Goal: Communication & Community: Answer question/provide support

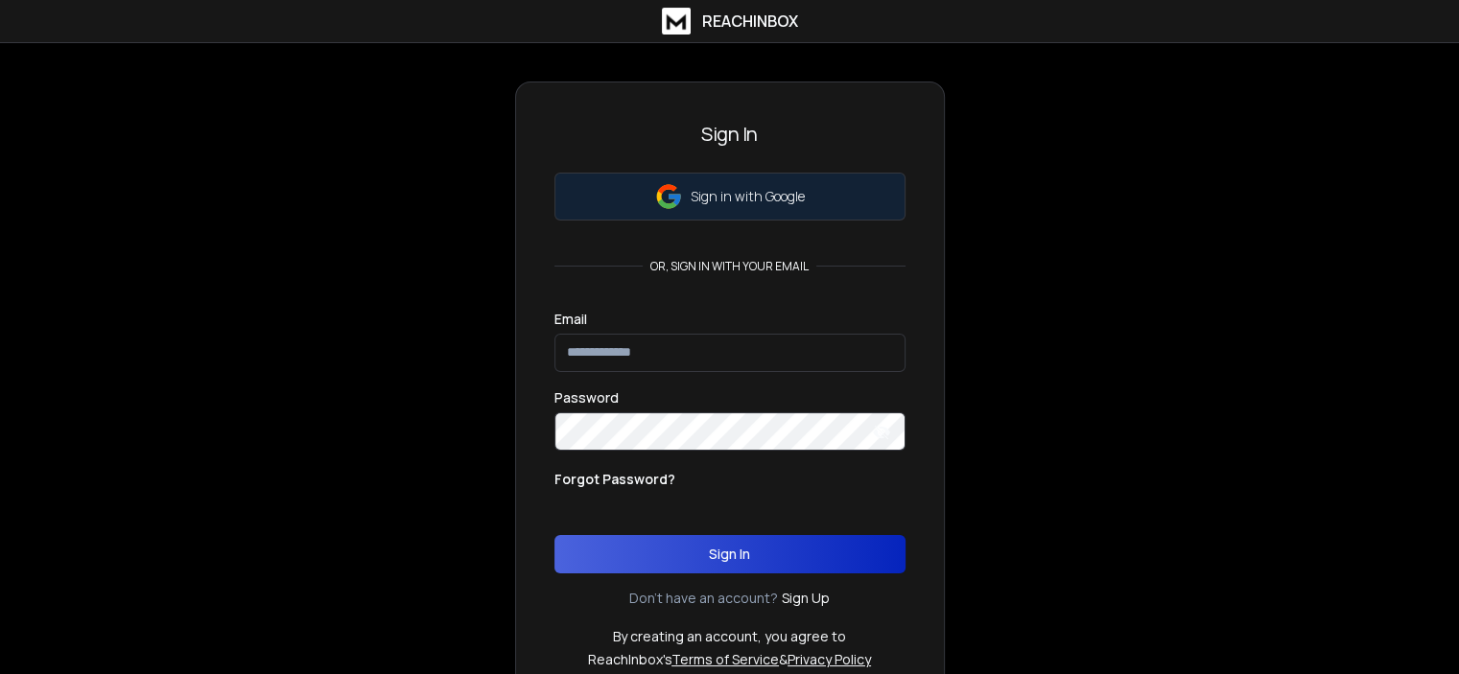
type input "**********"
click at [626, 183] on button "Sign in with Google" at bounding box center [730, 197] width 351 height 48
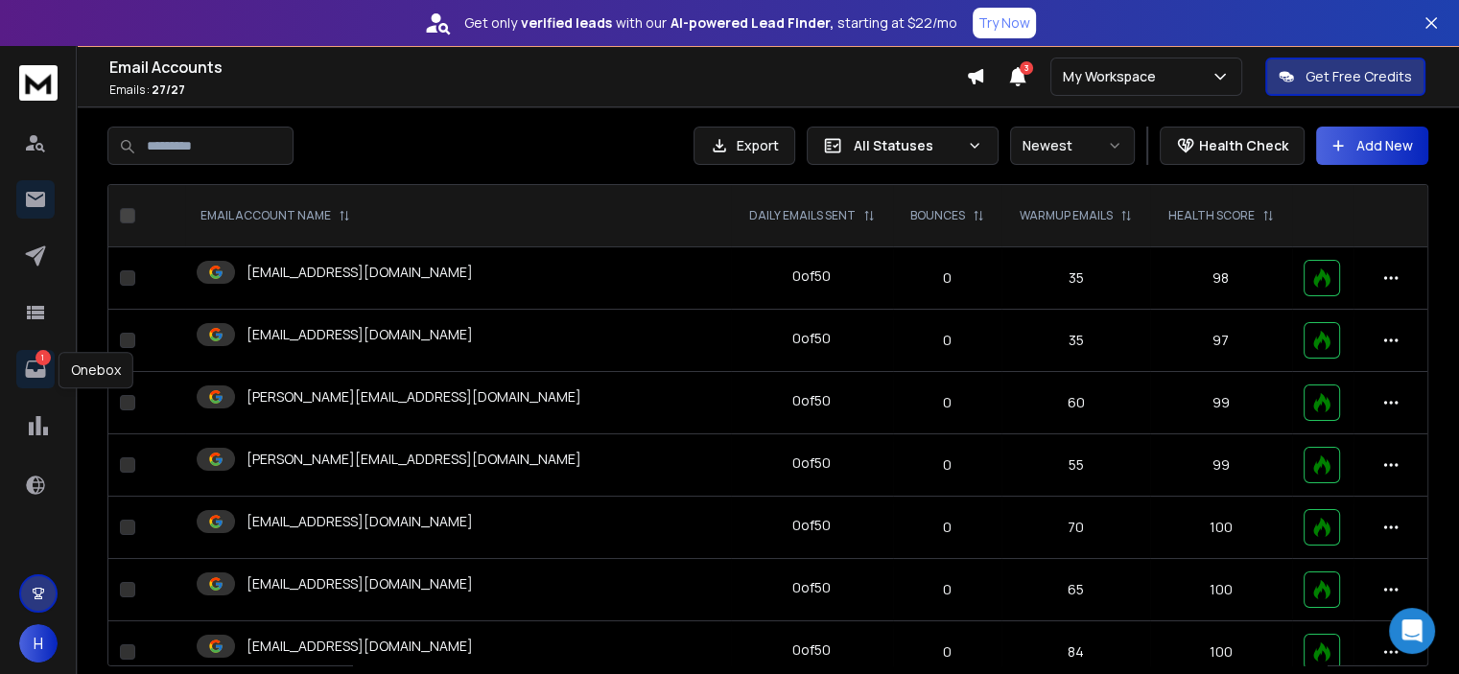
click at [27, 364] on icon at bounding box center [35, 369] width 20 height 17
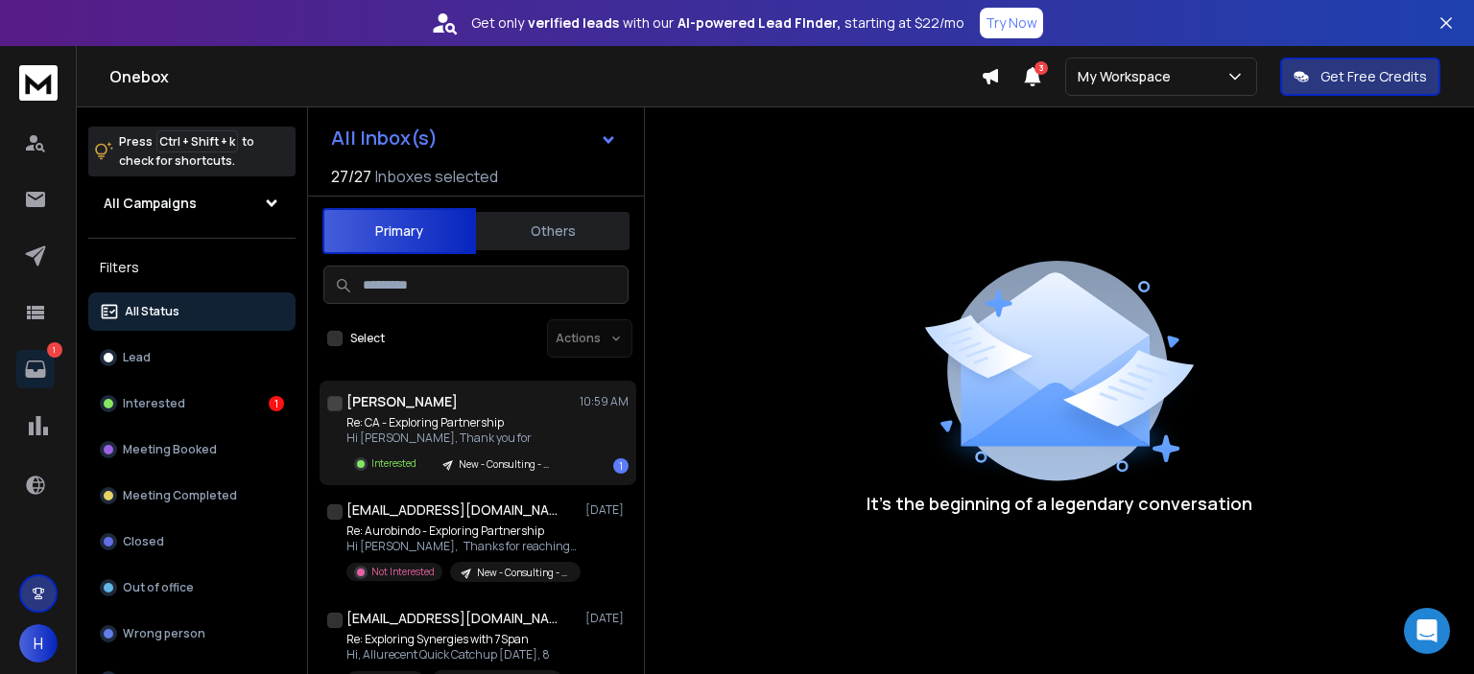
click at [510, 417] on p "Re: CA - Exploring Partnership" at bounding box center [454, 422] width 216 height 15
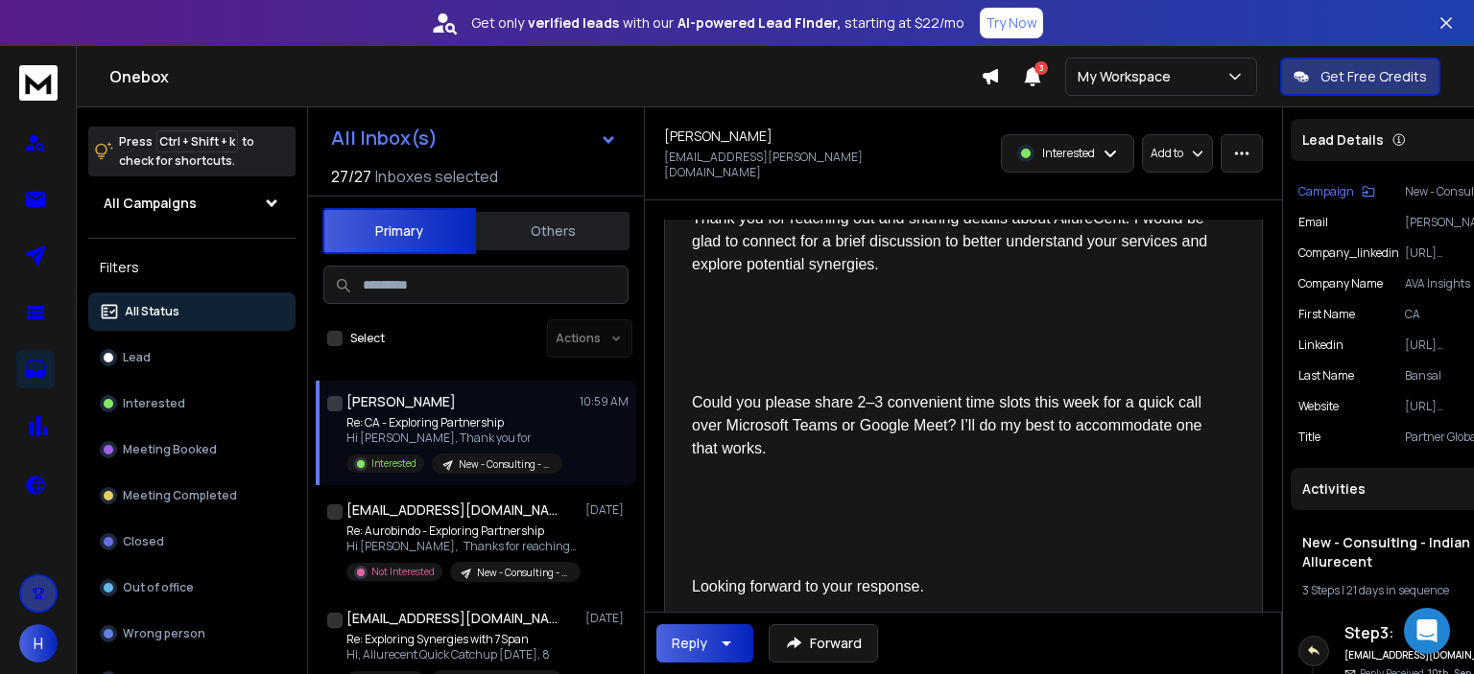
scroll to position [384, 0]
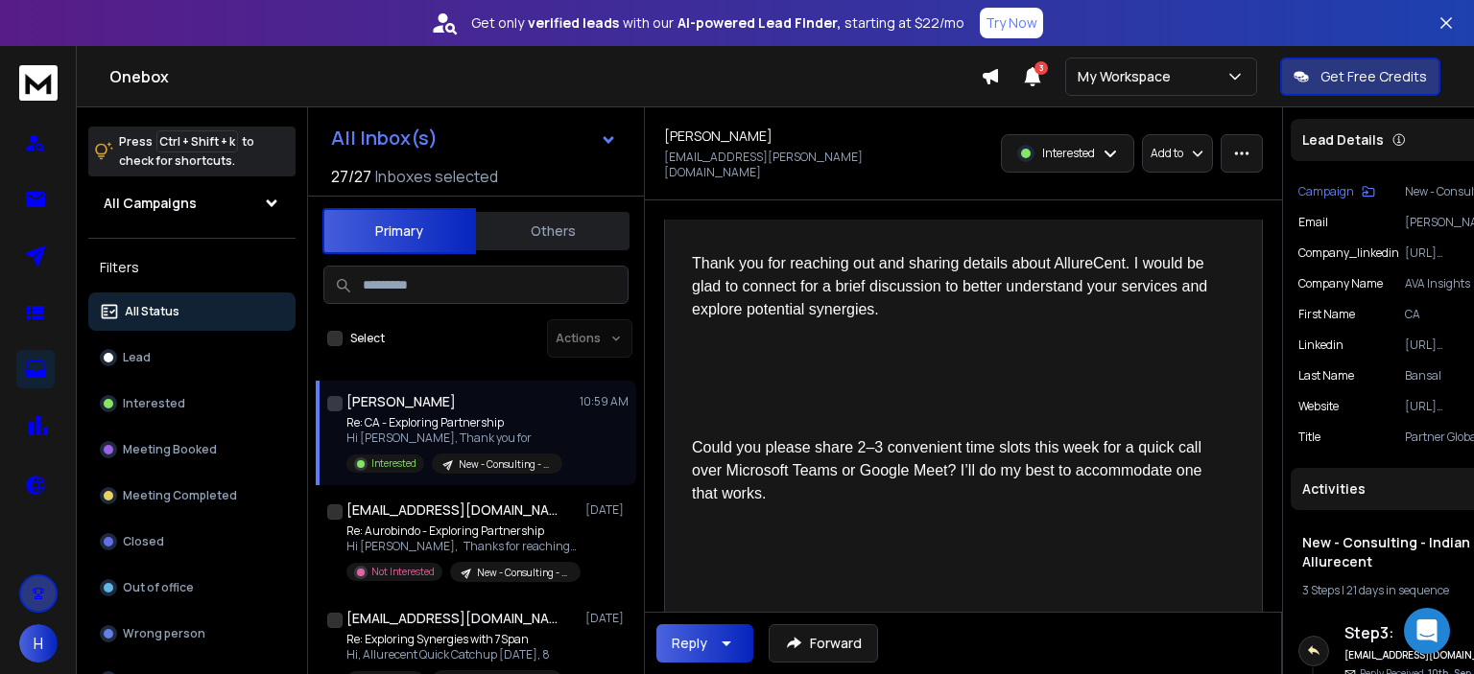
drag, startPoint x: 694, startPoint y: 244, endPoint x: 1202, endPoint y: 491, distance: 565.5
copy div "Thank you for reaching out and sharing details about AllureCent. I would be gla…"
click at [779, 363] on div at bounding box center [956, 378] width 528 height 69
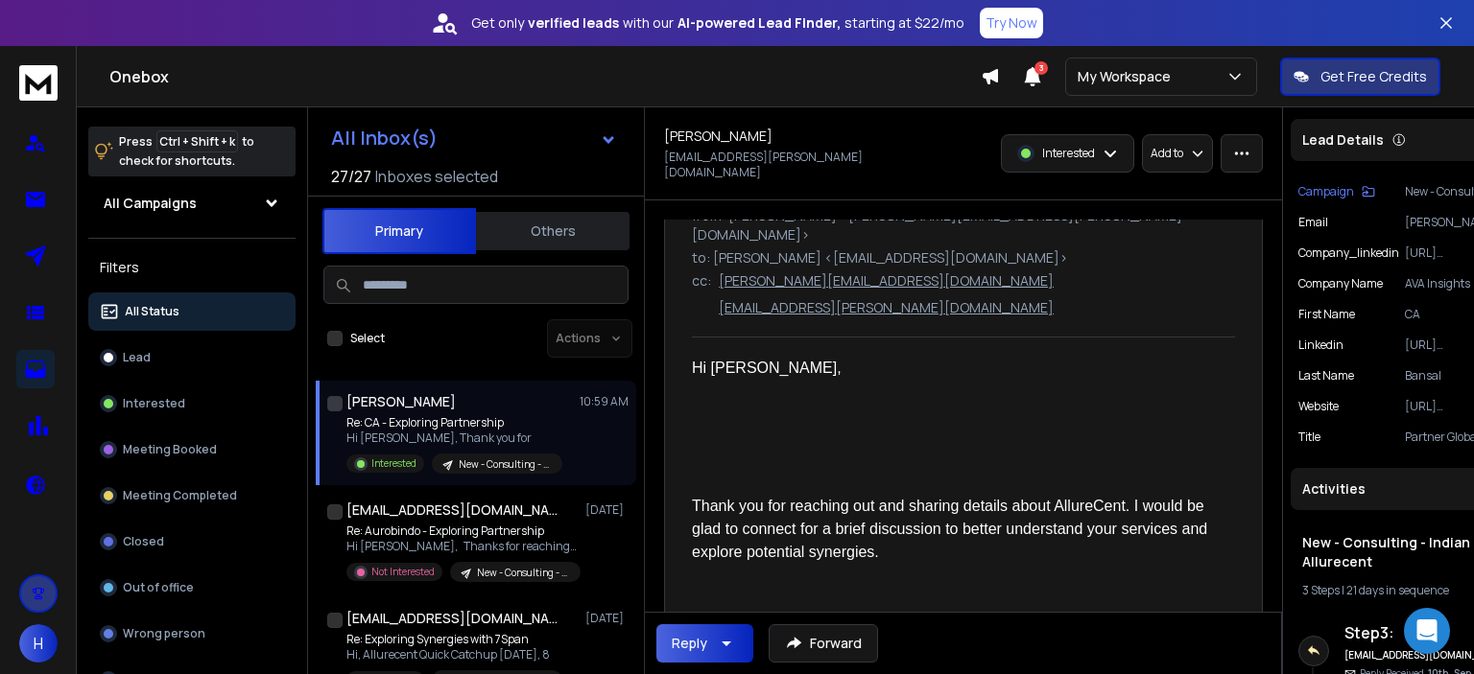
scroll to position [96, 0]
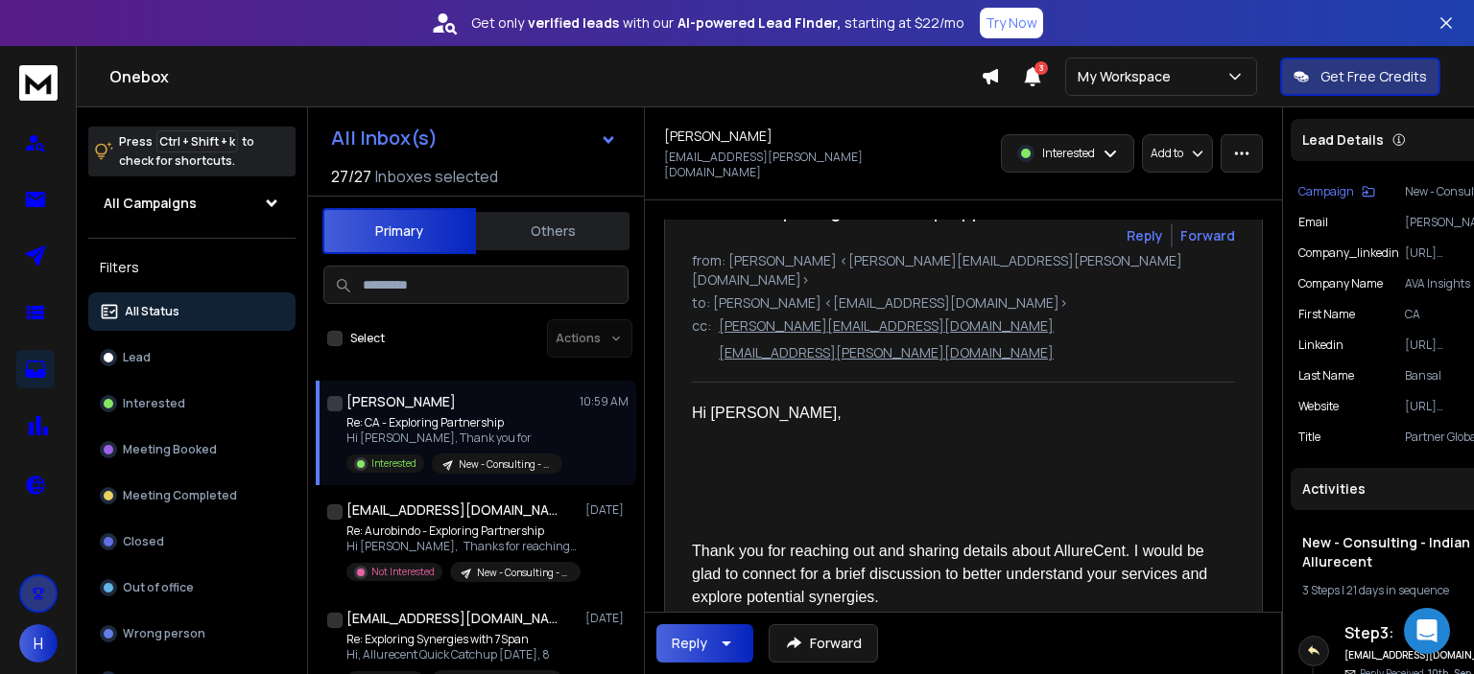
click at [1150, 226] on button "Reply" at bounding box center [1144, 235] width 36 height 19
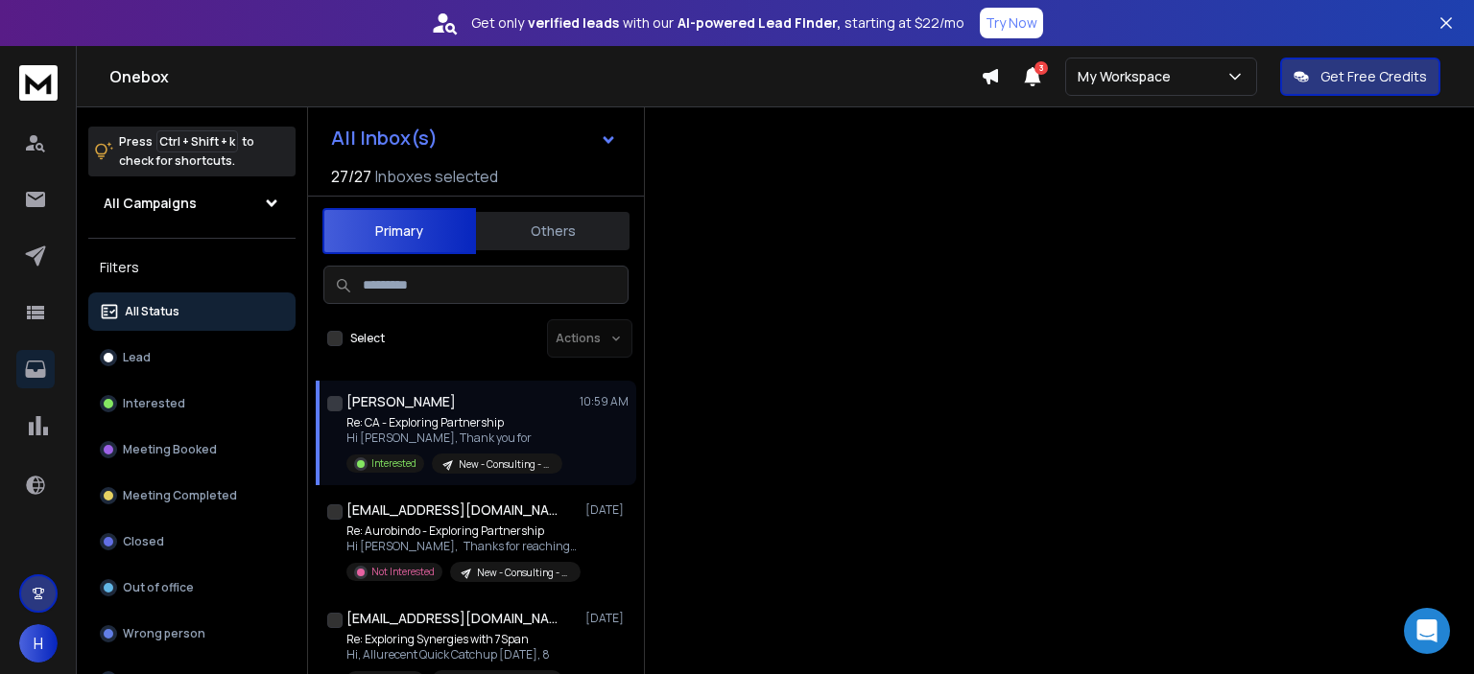
scroll to position [0, 0]
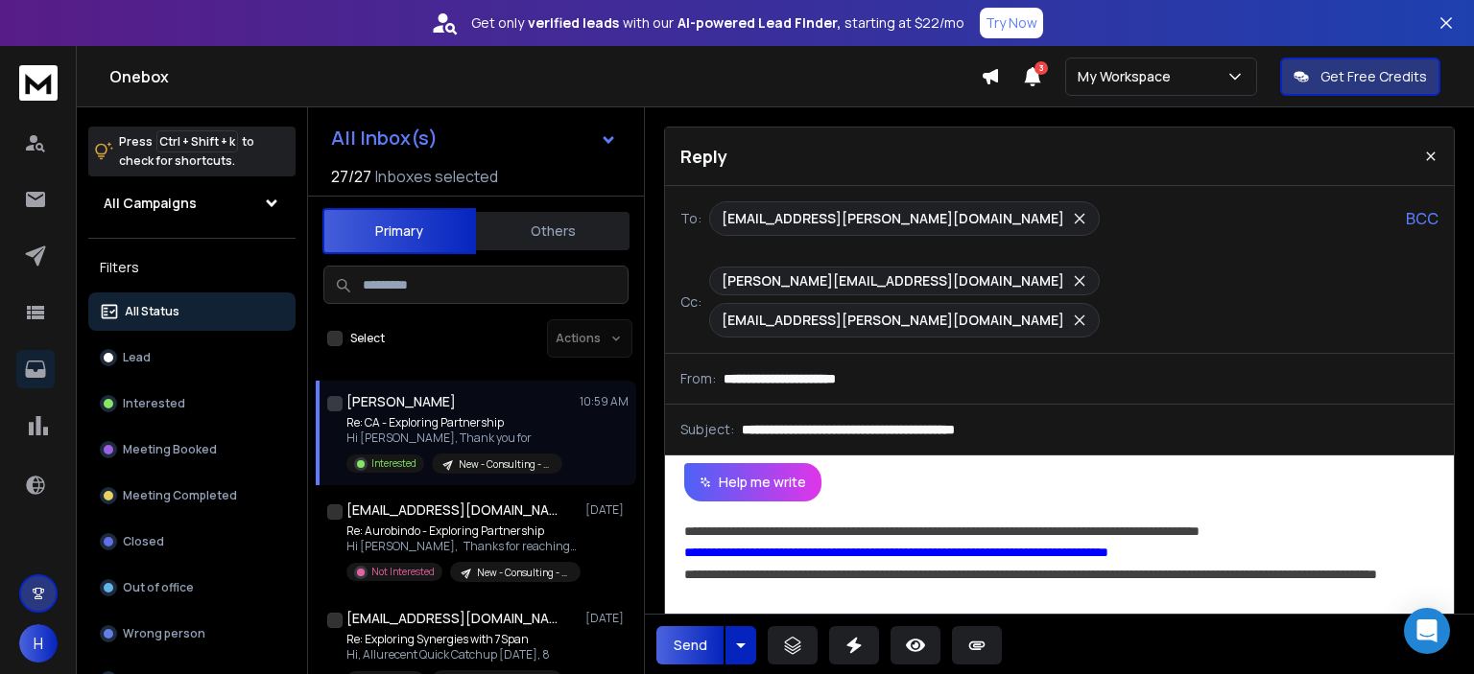
click at [681, 502] on div "**********" at bounding box center [1059, 590] width 789 height 176
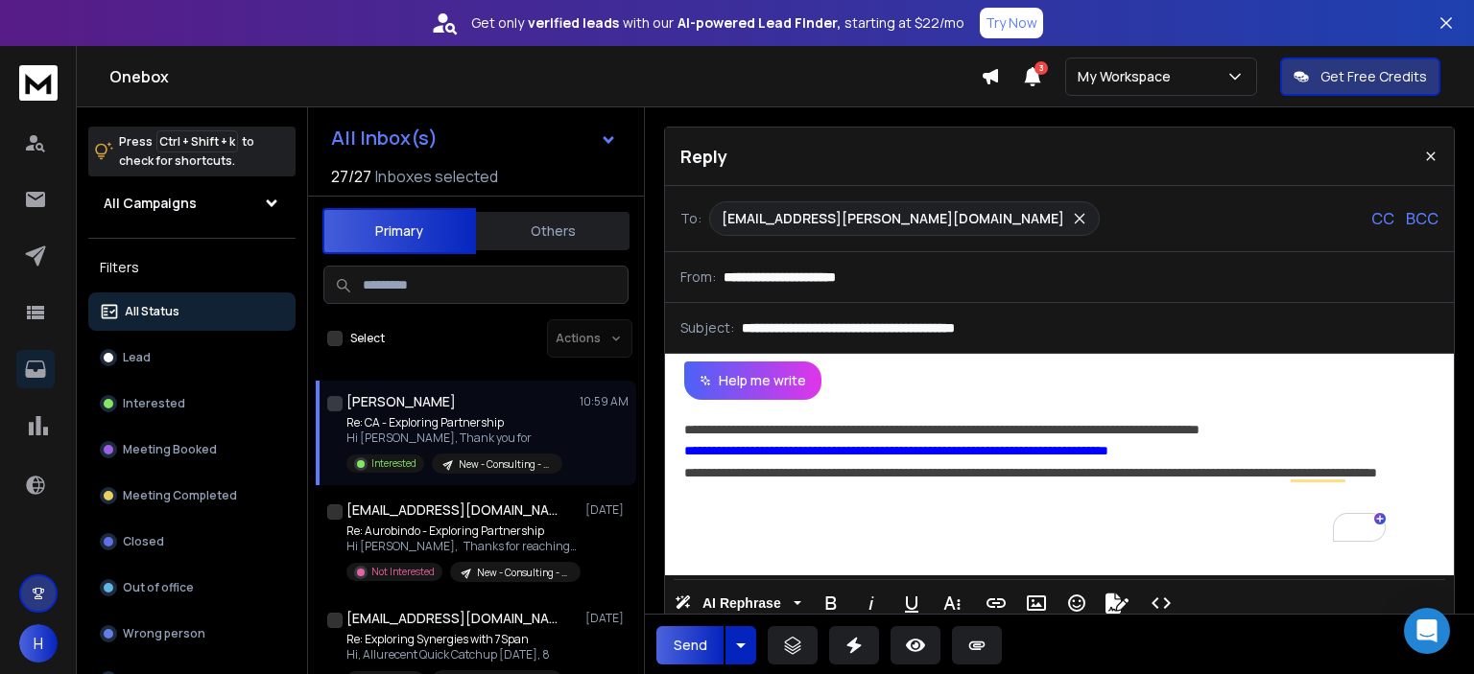
drag, startPoint x: 1016, startPoint y: 426, endPoint x: 1028, endPoint y: 429, distance: 12.8
click at [1017, 426] on p "**********" at bounding box center [1042, 429] width 716 height 21
drag, startPoint x: 1021, startPoint y: 424, endPoint x: 1086, endPoint y: 491, distance: 93.6
click at [1021, 425] on p "**********" at bounding box center [1042, 429] width 716 height 21
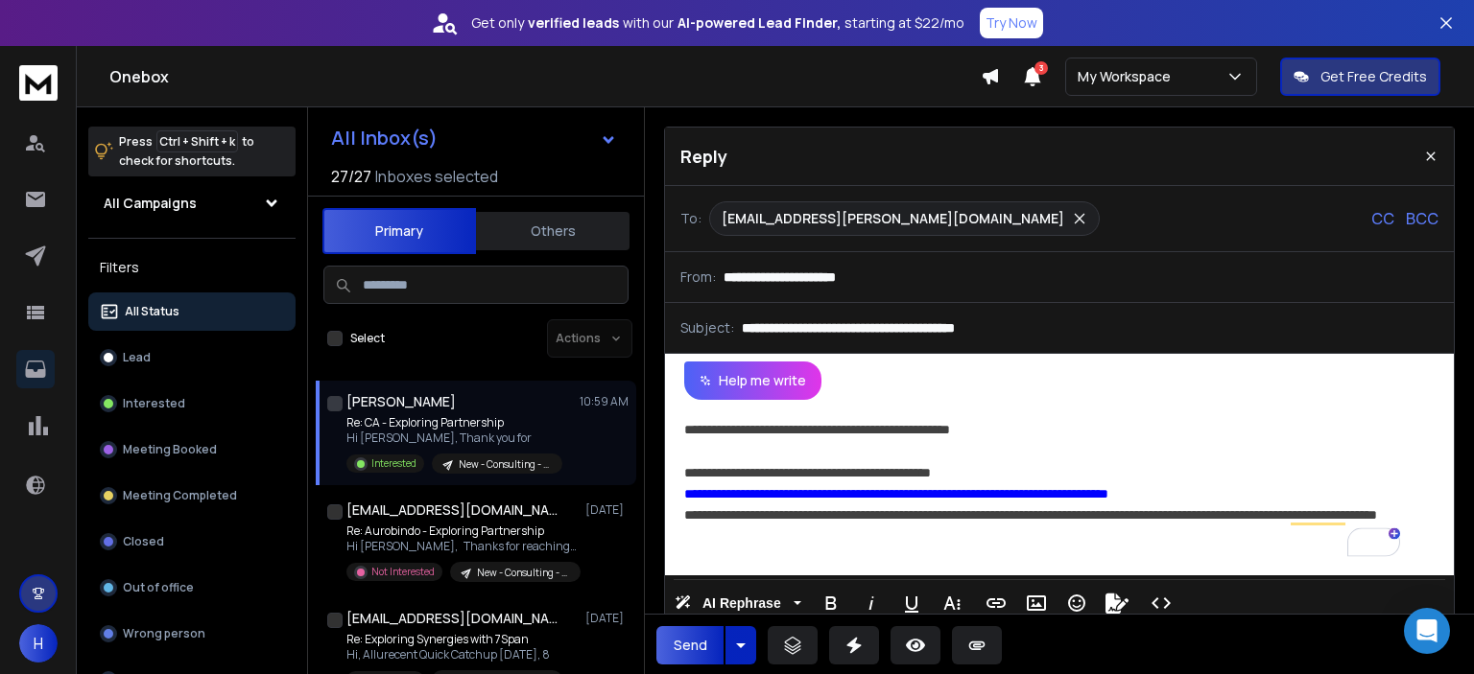
click at [1263, 500] on p "**********" at bounding box center [1049, 494] width 731 height 21
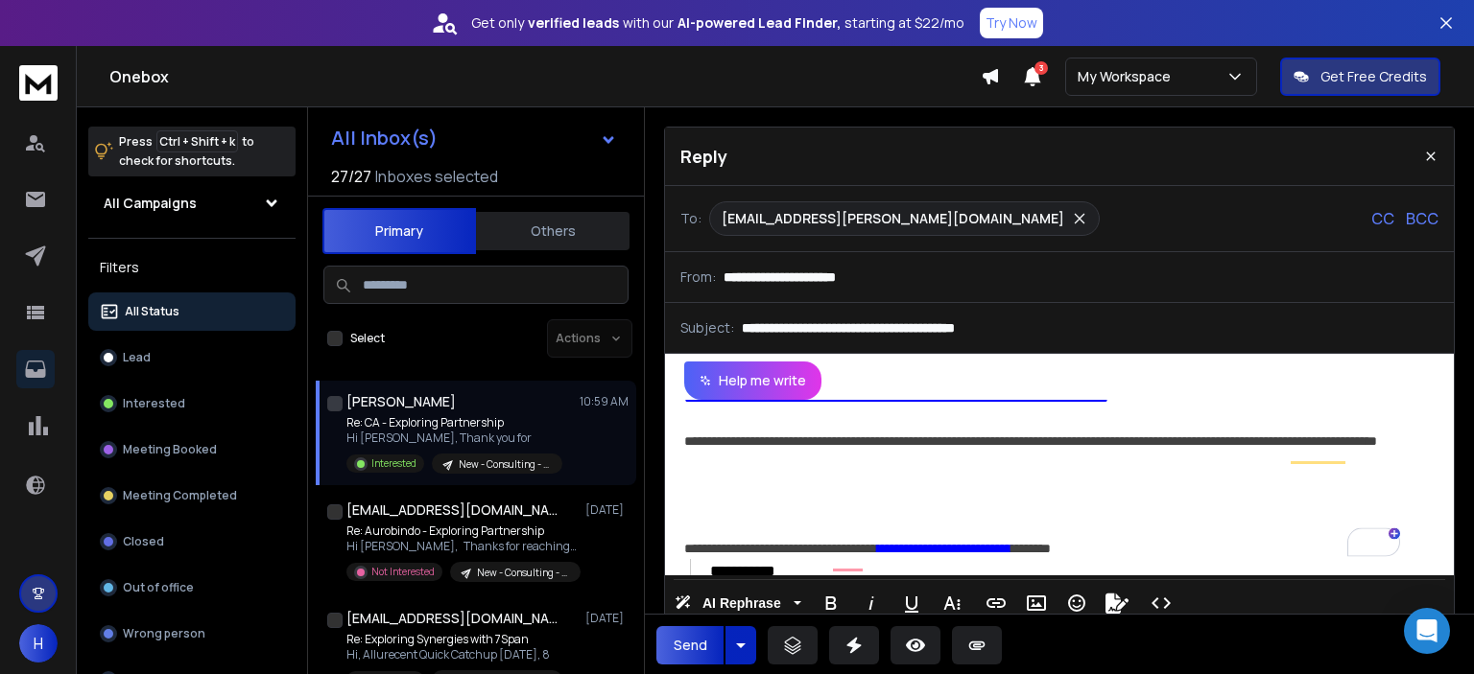
scroll to position [96, 0]
click at [1297, 444] on p "**********" at bounding box center [1042, 452] width 716 height 43
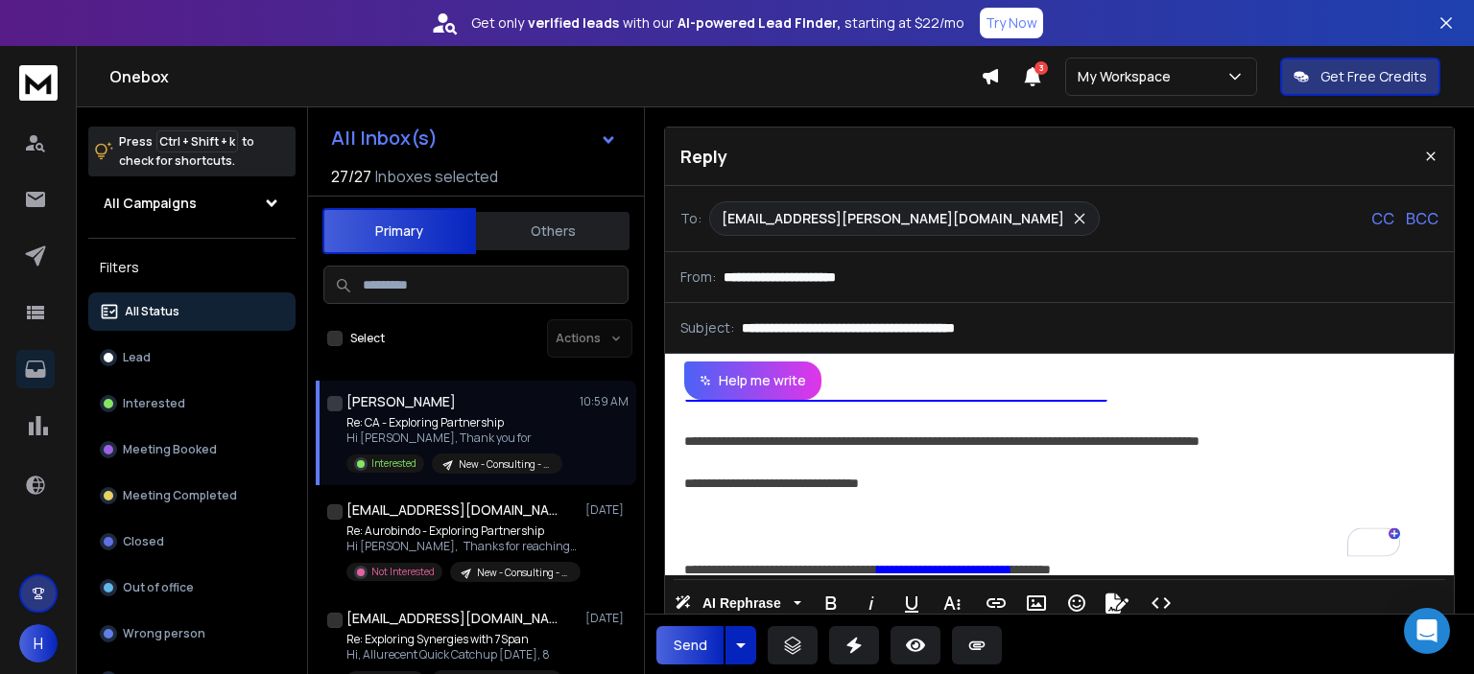
click at [928, 495] on div "To enrich screen reader interactions, please activate Accessibility in Grammarl…" at bounding box center [1049, 505] width 731 height 21
click at [917, 484] on p "**********" at bounding box center [1042, 483] width 716 height 21
click at [708, 637] on button "Send" at bounding box center [689, 645] width 67 height 38
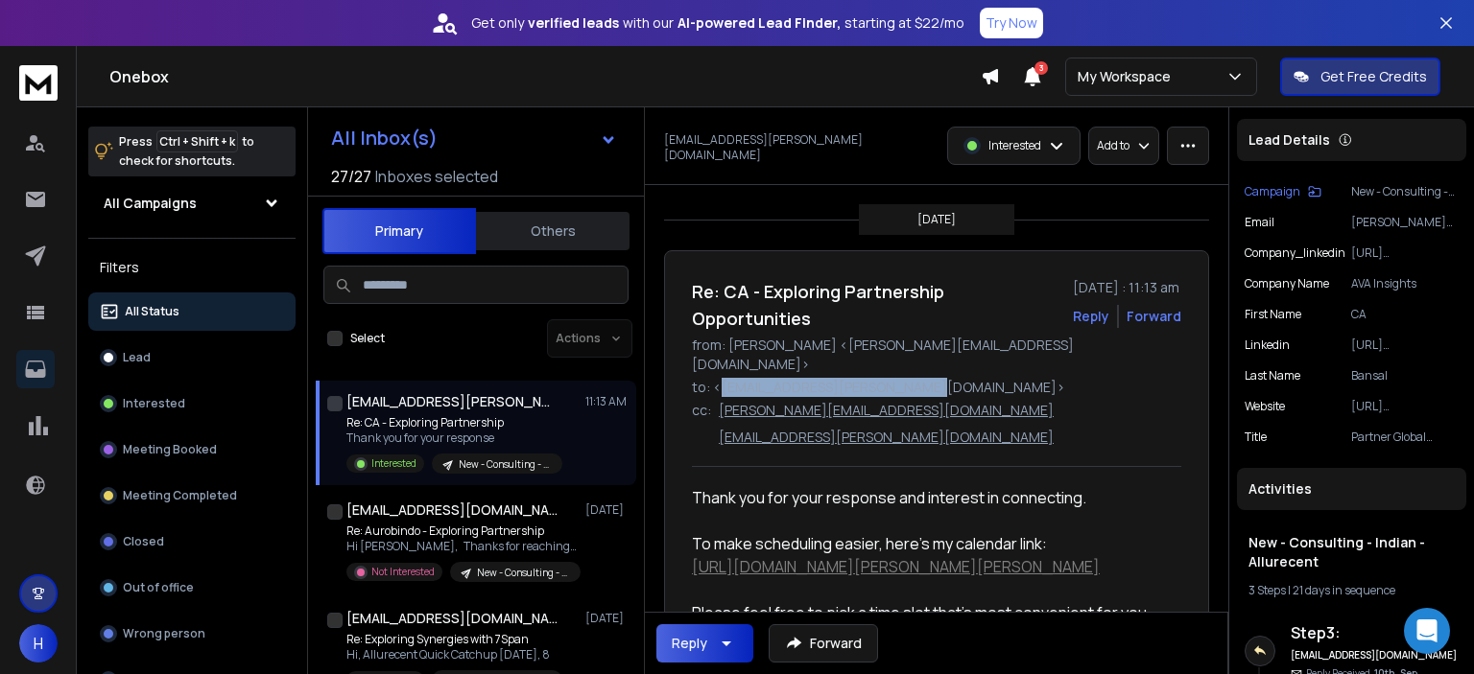
drag, startPoint x: 906, startPoint y: 366, endPoint x: 721, endPoint y: 373, distance: 184.3
click at [721, 378] on p "to: <tushar.singhal@avanetwork.in>" at bounding box center [936, 387] width 489 height 19
copy p "[EMAIL_ADDRESS][PERSON_NAME][DOMAIN_NAME]"
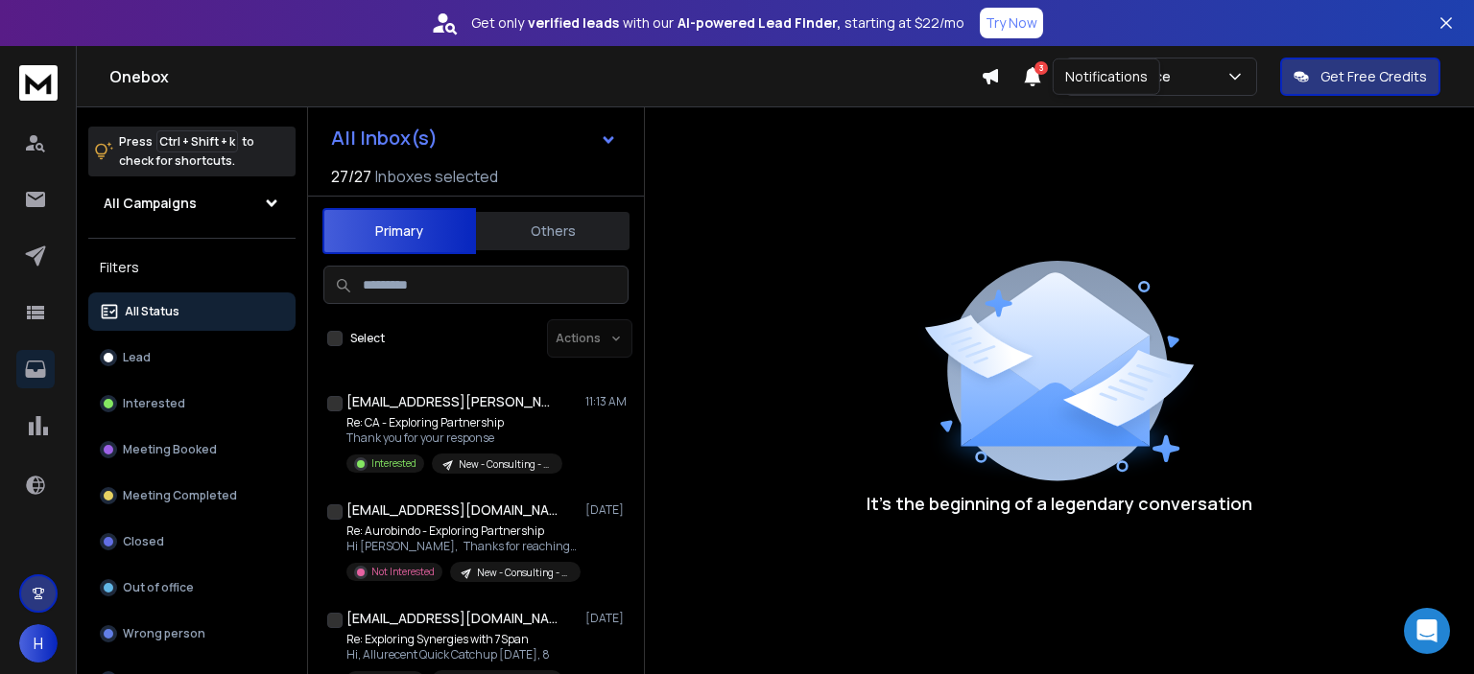
click at [1041, 77] on icon at bounding box center [1032, 75] width 17 height 19
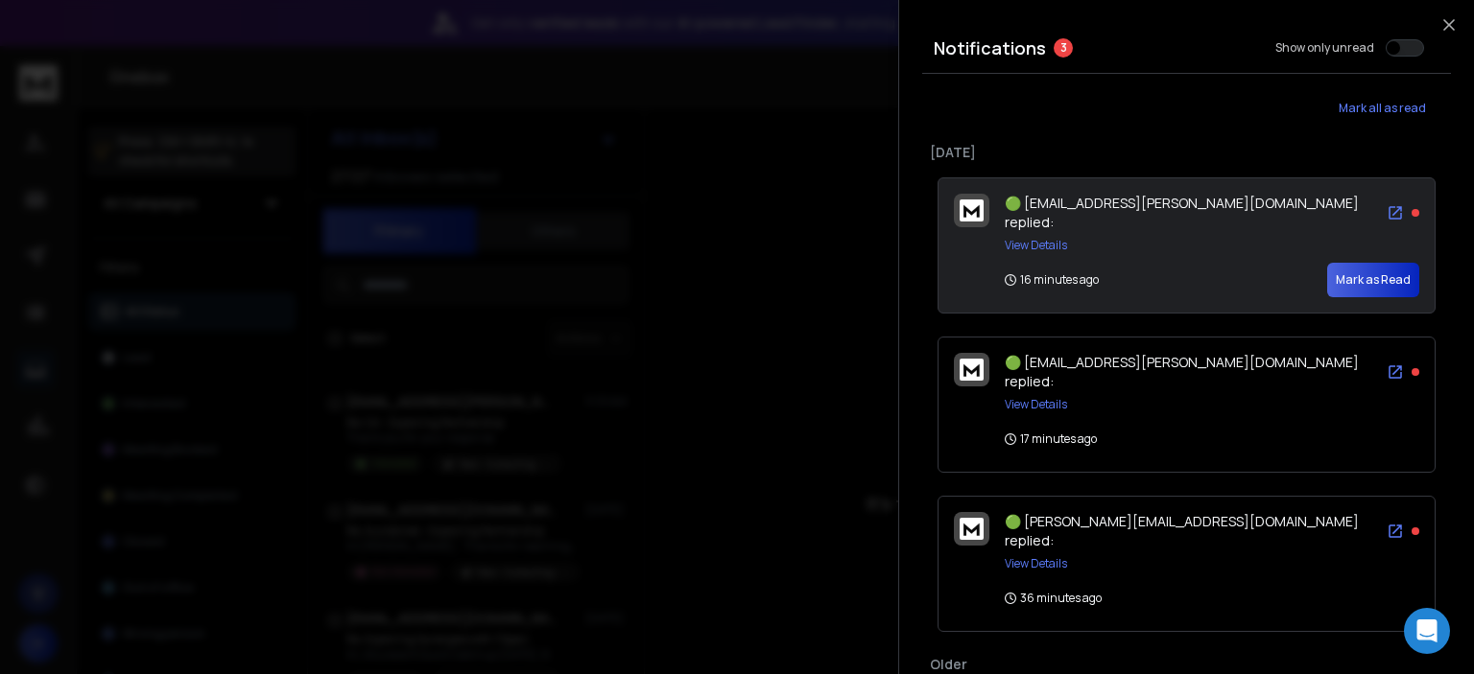
click at [1359, 263] on button "Mark as Read" at bounding box center [1373, 280] width 92 height 35
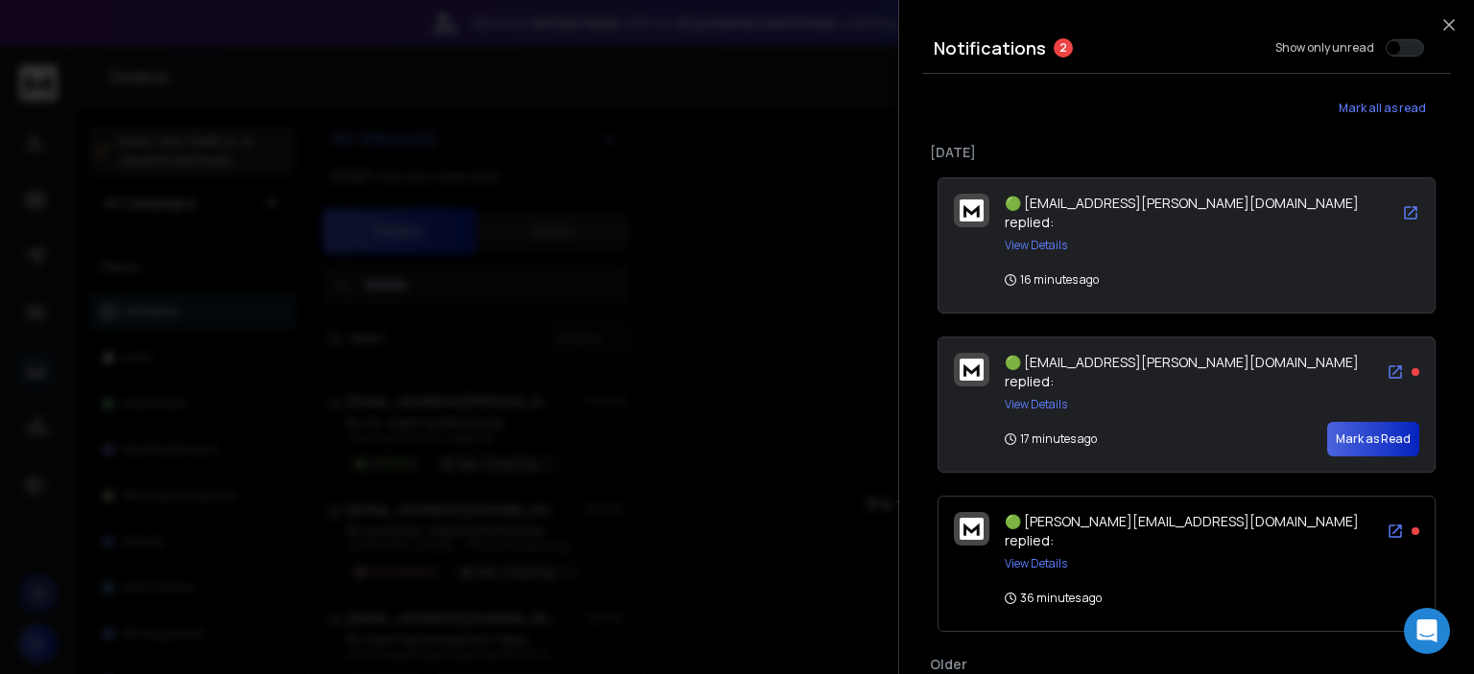
click at [1359, 422] on button "Mark as Read" at bounding box center [1373, 439] width 92 height 35
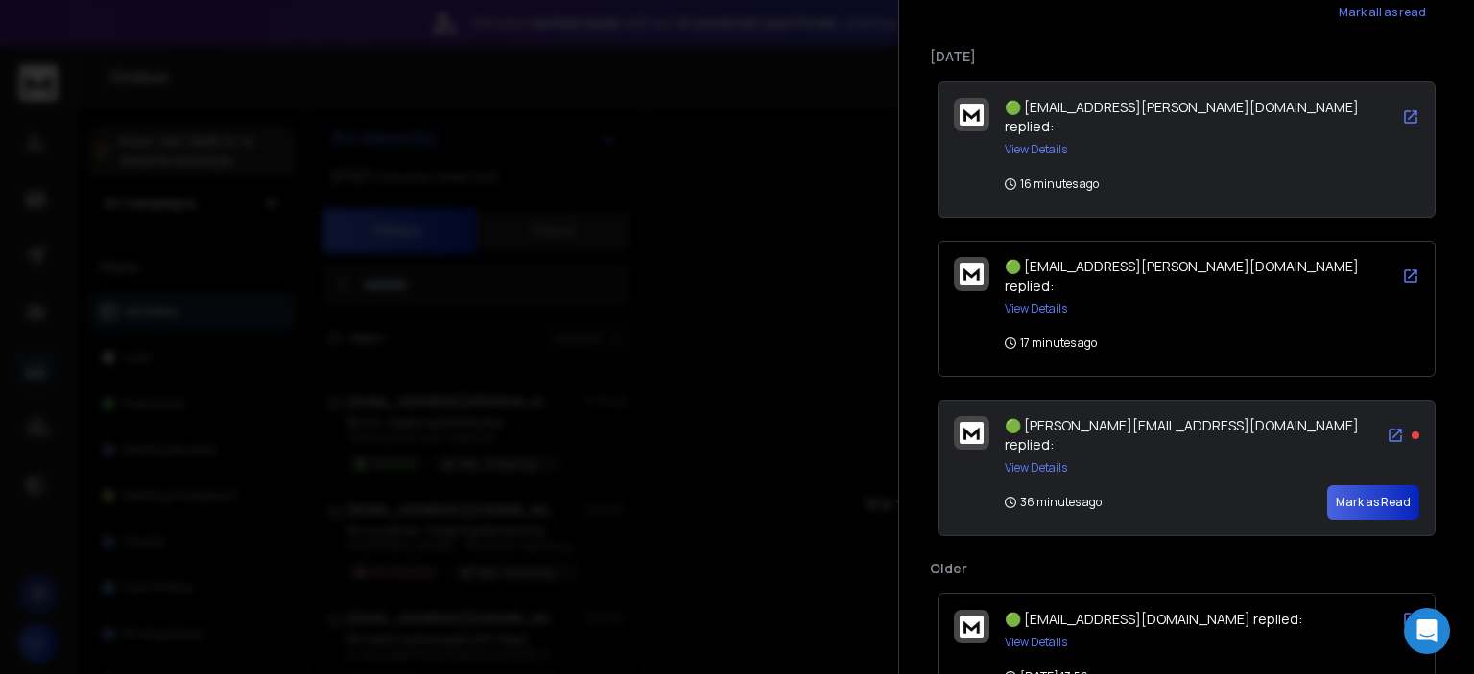
click at [1113, 416] on div "🟢 [PERSON_NAME][EMAIL_ADDRESS][DOMAIN_NAME] replied: View Details 36 minutes ag…" at bounding box center [1211, 468] width 414 height 104
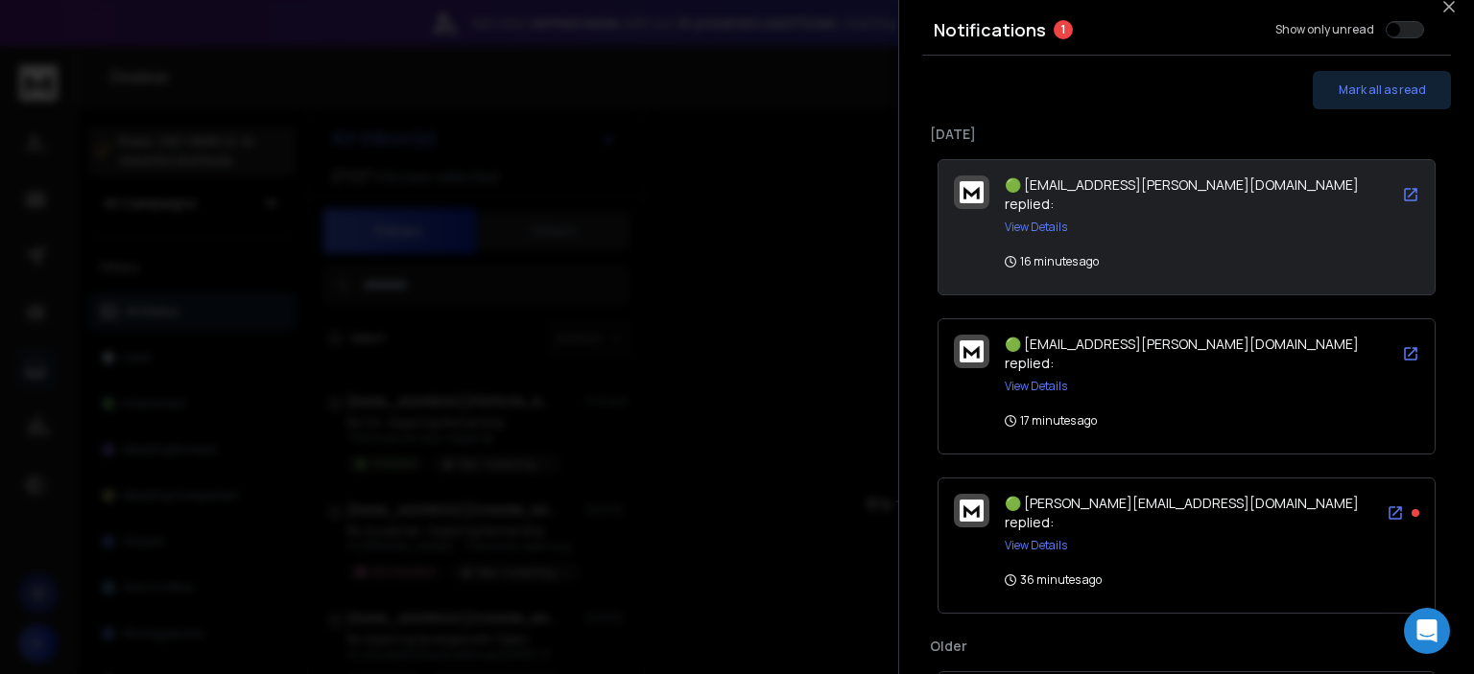
scroll to position [0, 0]
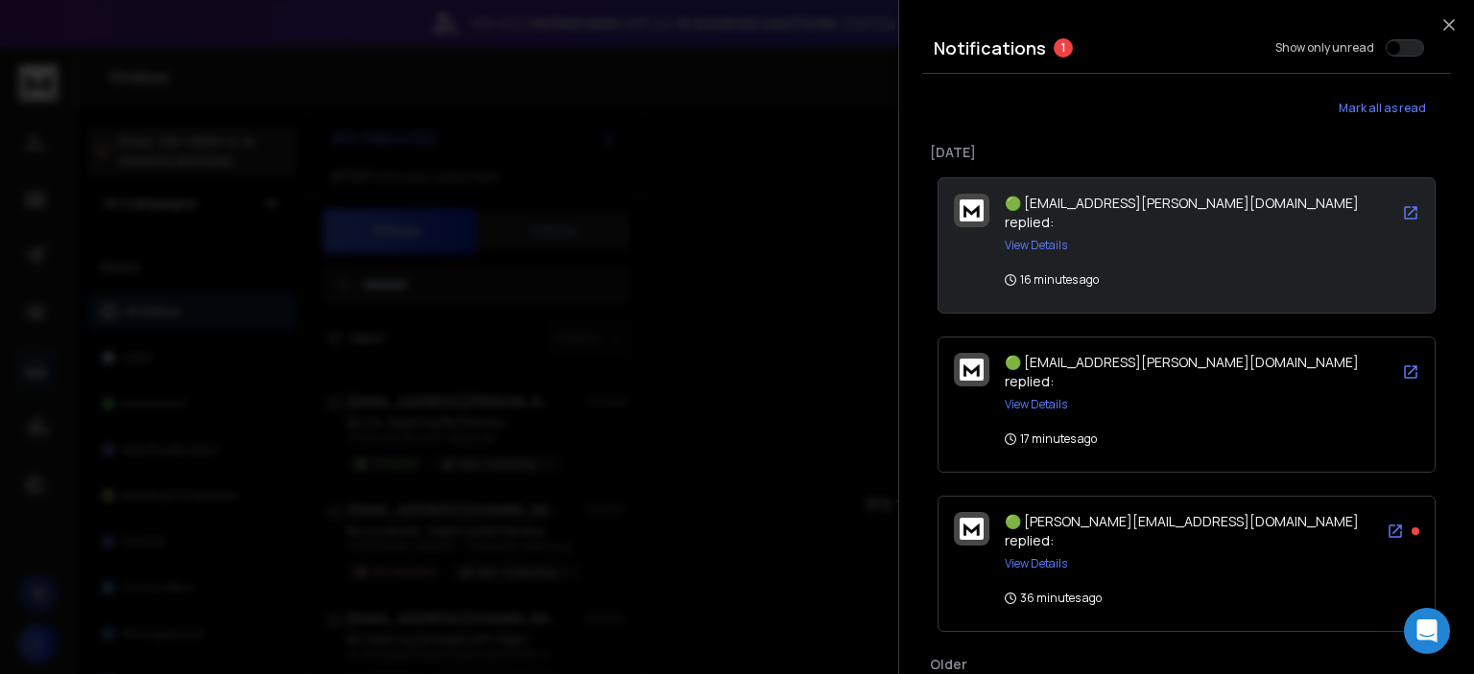
click at [1443, 12] on div "Sheet Title Notifications 1 Show only unread Mark all as read [DATE] 🟢 [EMAIL_A…" at bounding box center [1186, 337] width 576 height 674
drag, startPoint x: 1442, startPoint y: 21, endPoint x: 695, endPoint y: 302, distance: 798.5
click at [1443, 20] on icon "button" at bounding box center [1448, 24] width 19 height 19
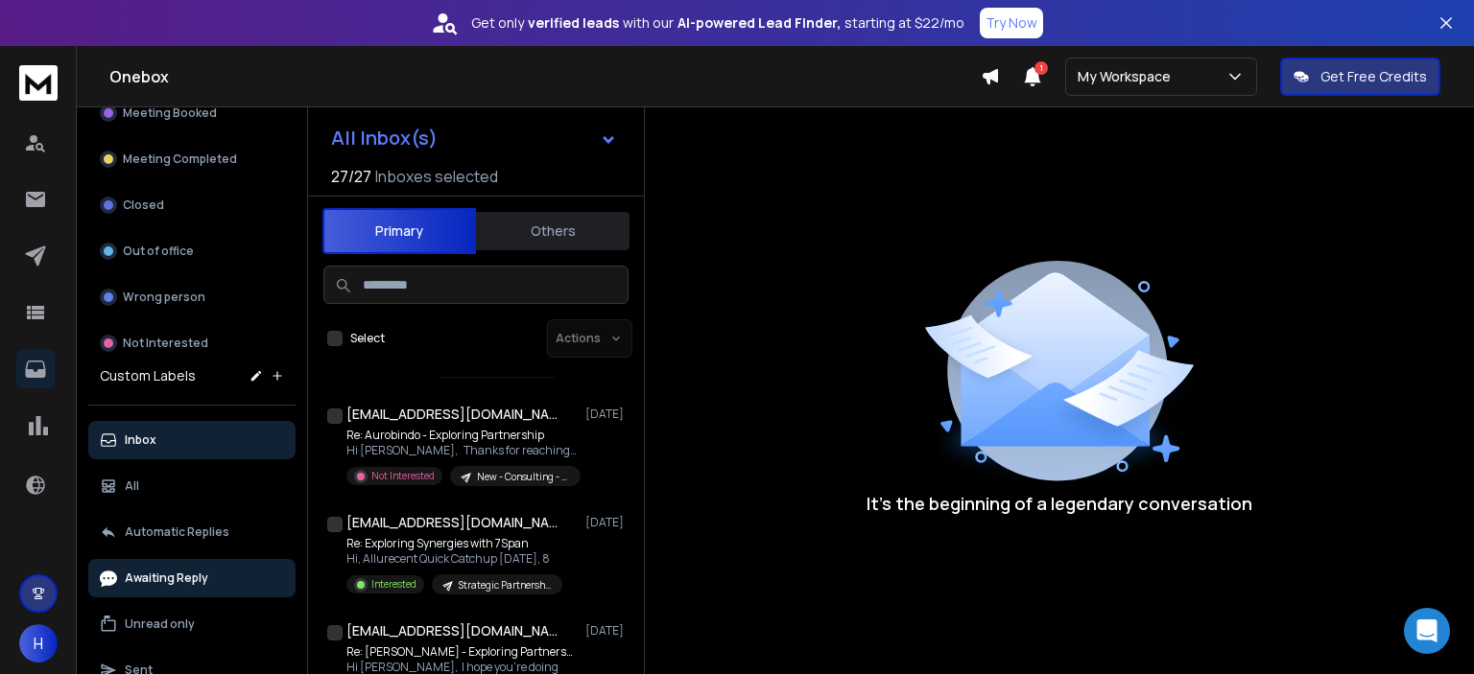
scroll to position [428, 0]
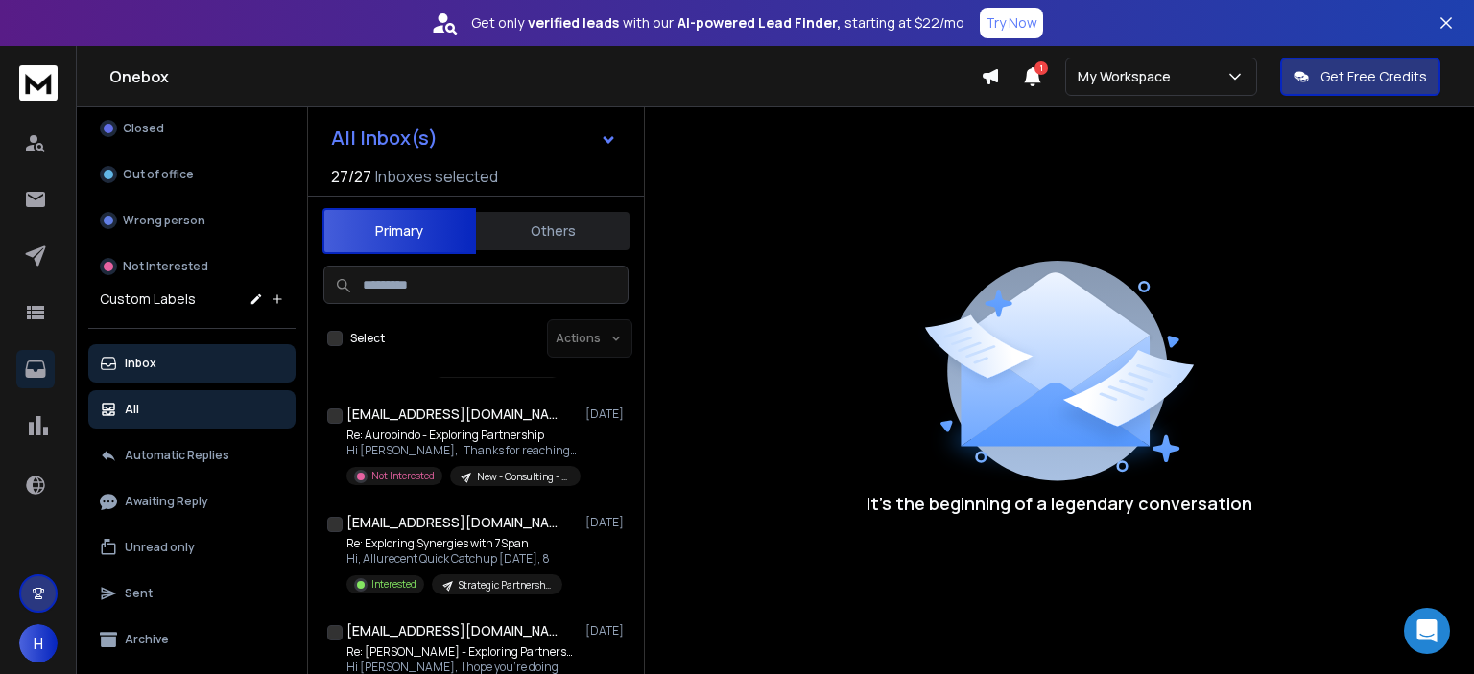
click at [173, 390] on button "All" at bounding box center [191, 409] width 207 height 38
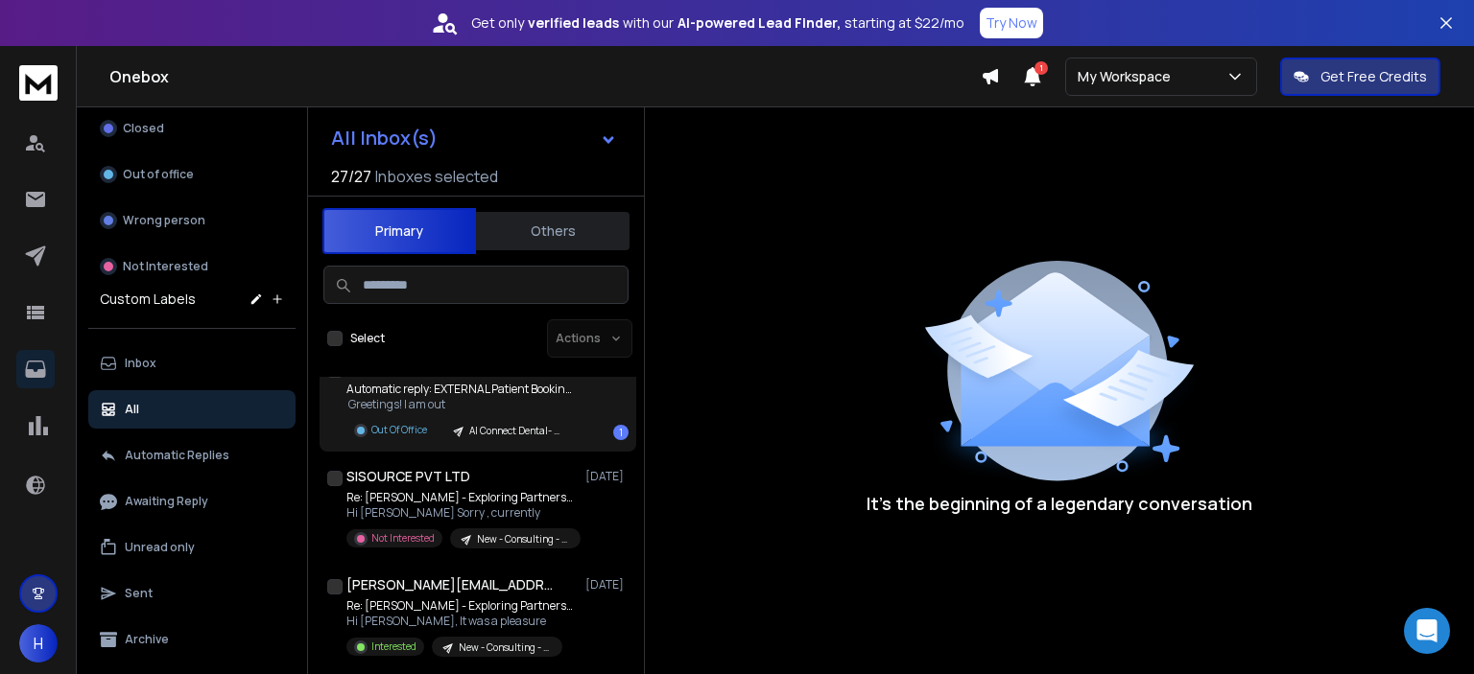
scroll to position [480, 0]
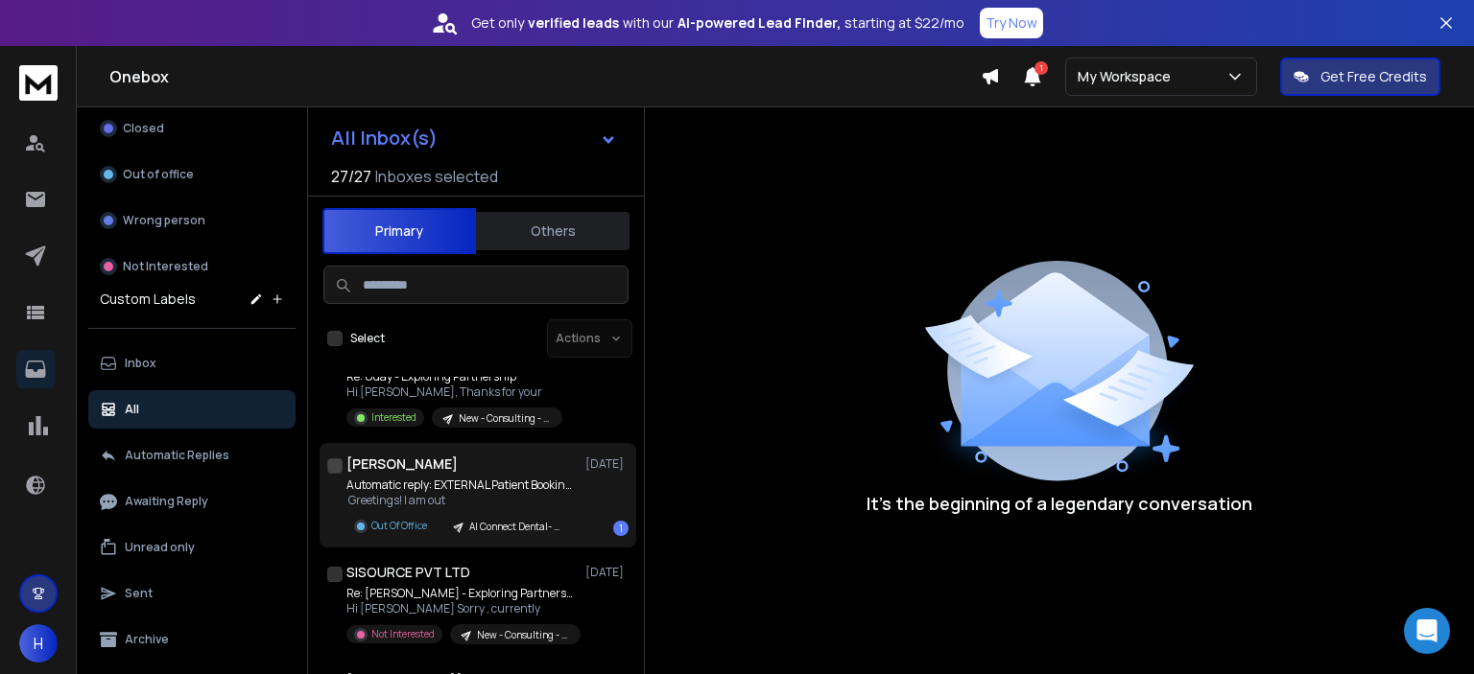
click at [501, 490] on p "Automatic reply: EXTERNAL Patient Booking—Save" at bounding box center [461, 485] width 230 height 15
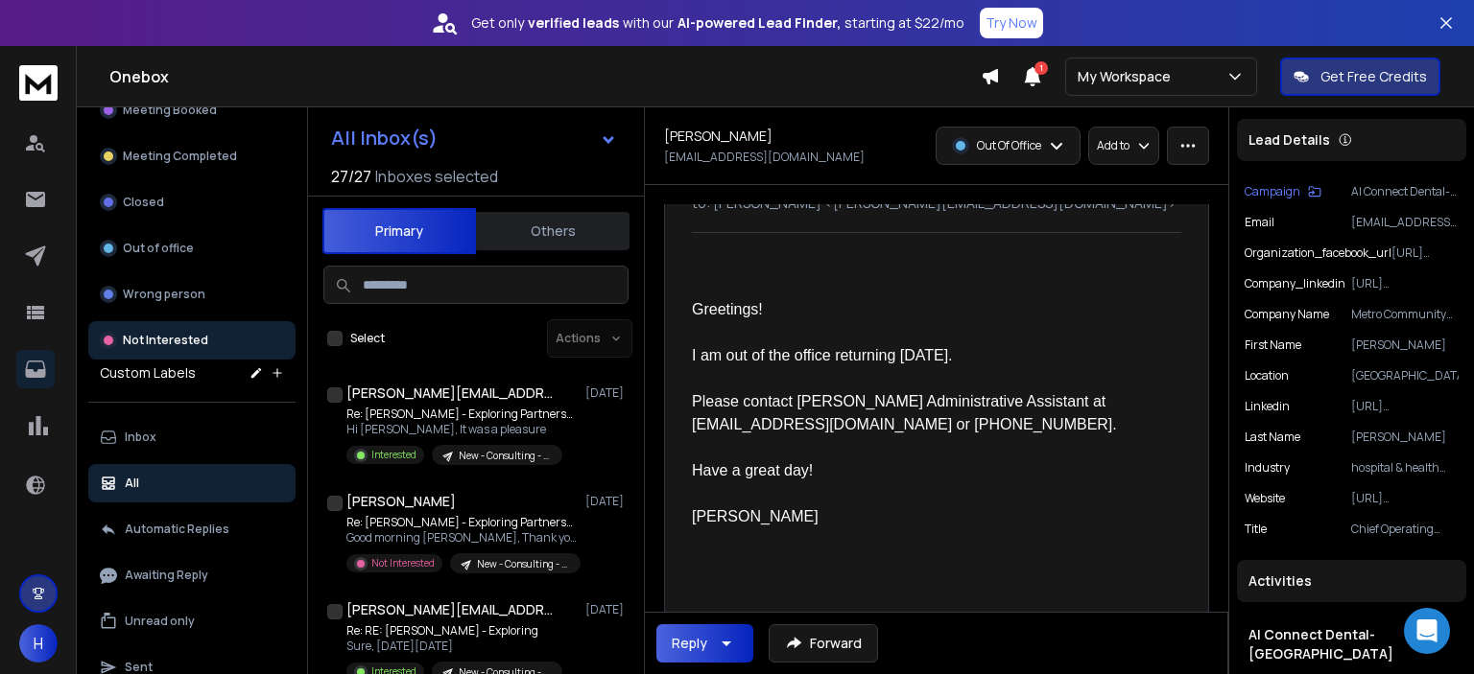
scroll to position [236, 0]
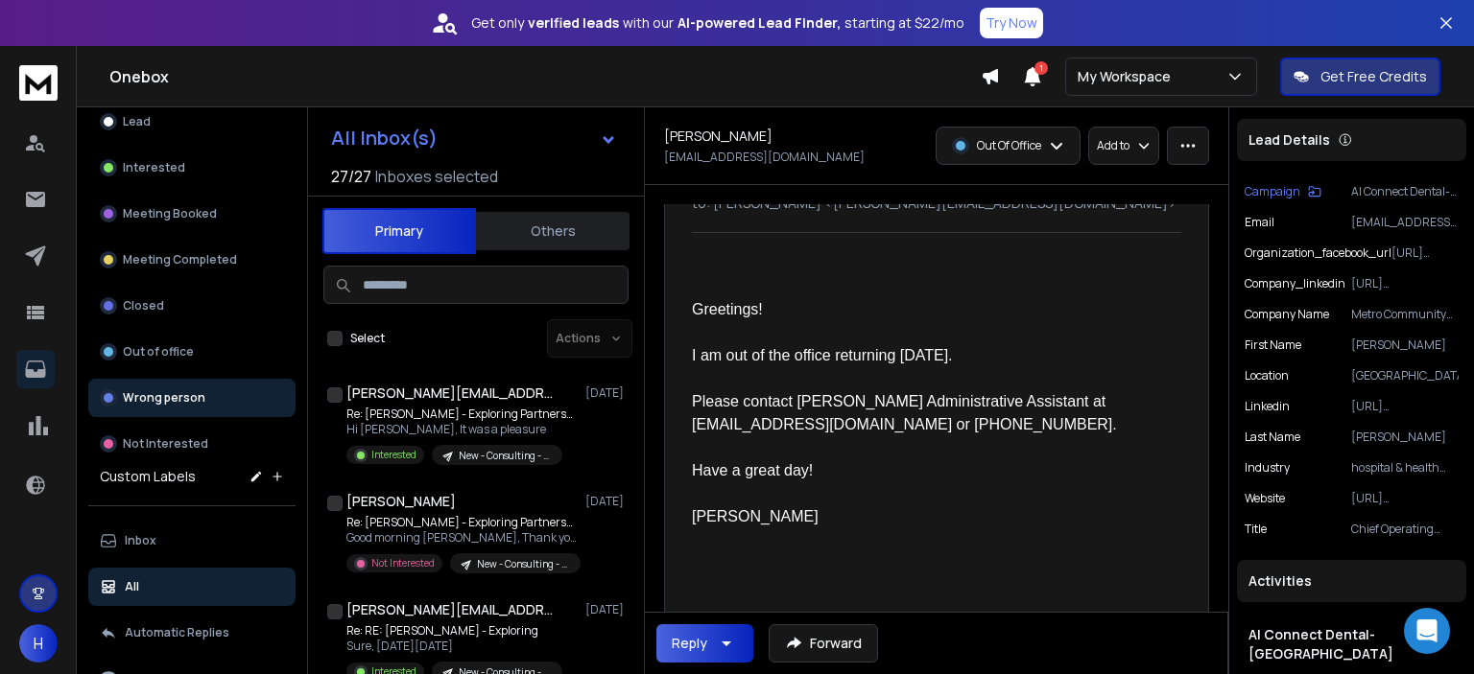
click at [181, 402] on p "Wrong person" at bounding box center [164, 397] width 83 height 15
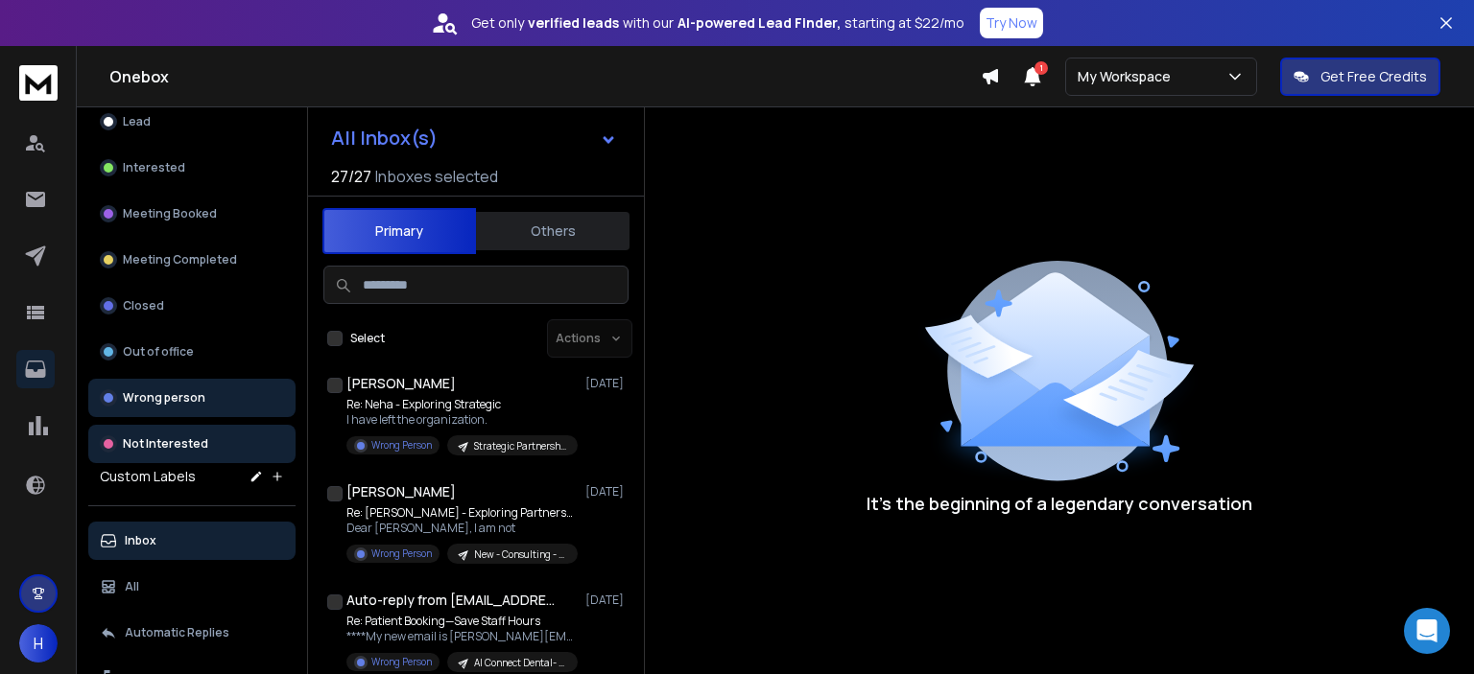
scroll to position [0, 0]
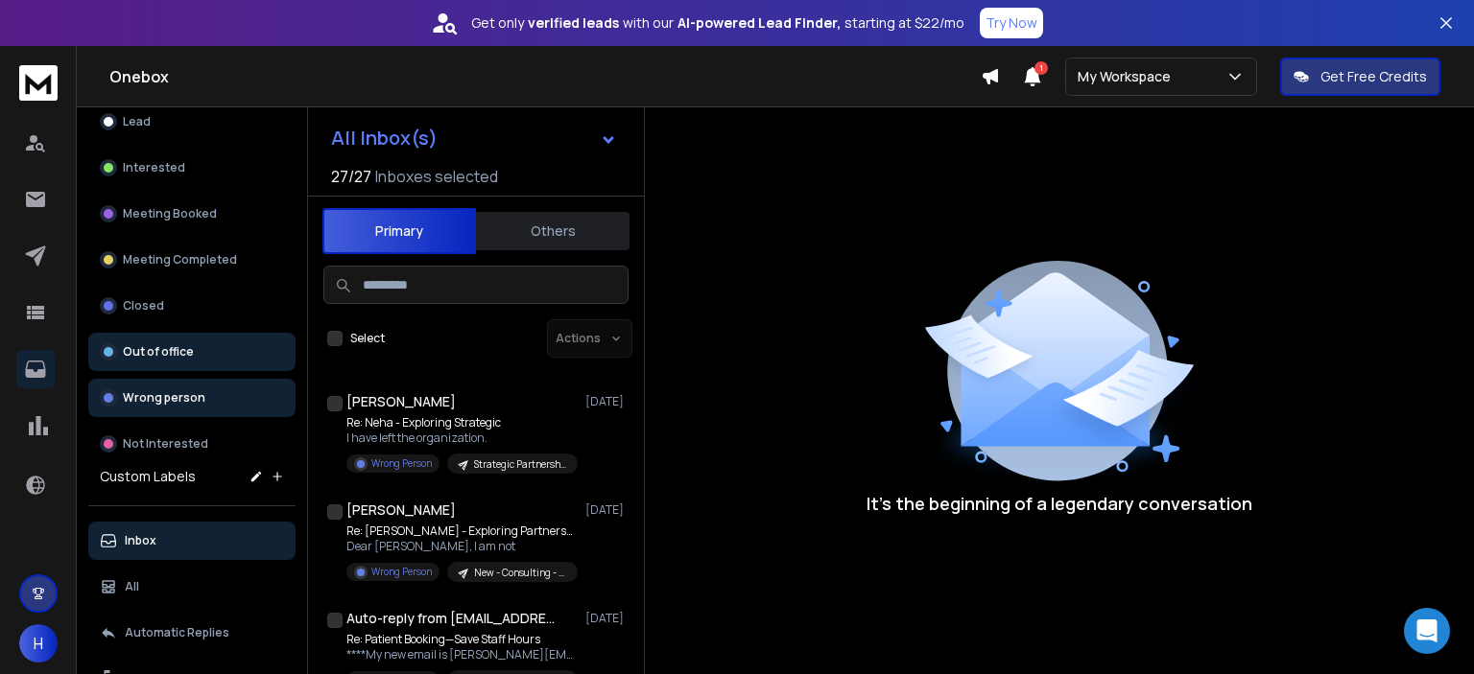
click at [123, 348] on p "Out of office" at bounding box center [158, 351] width 71 height 15
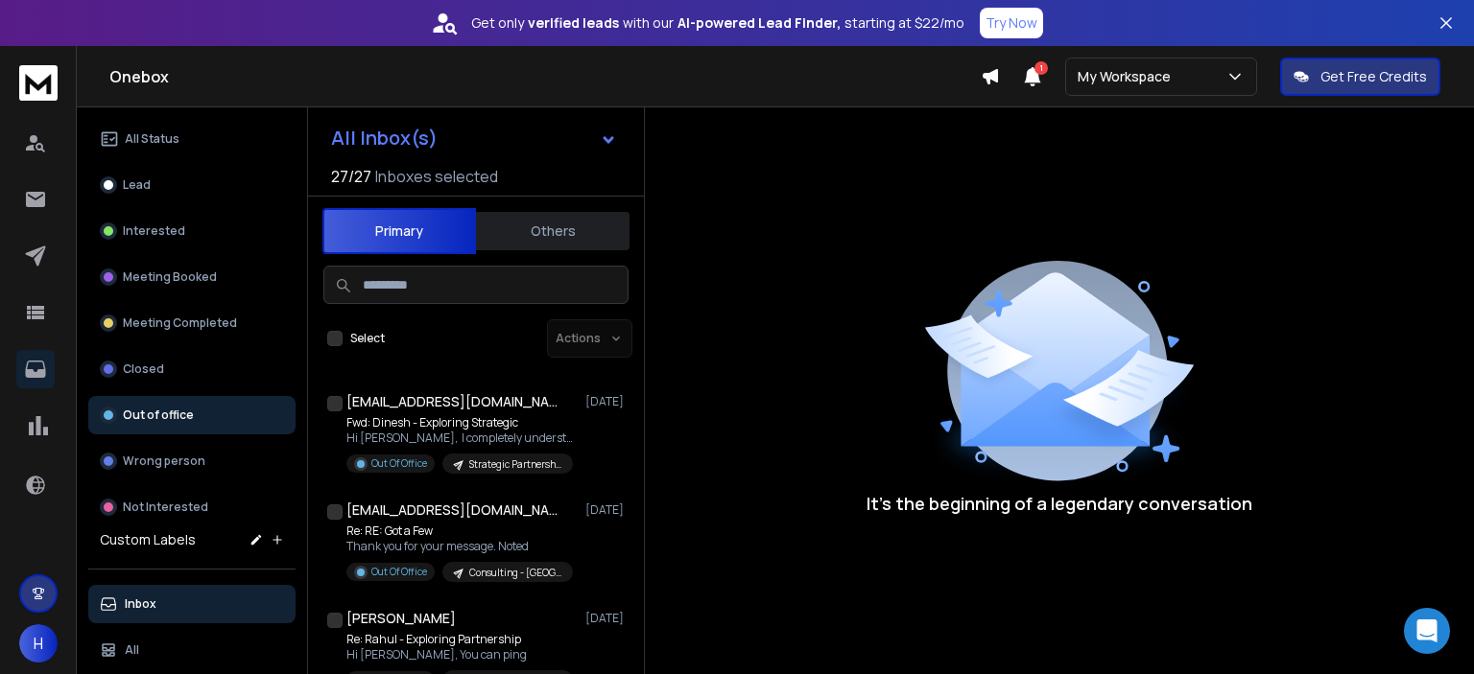
scroll to position [140, 0]
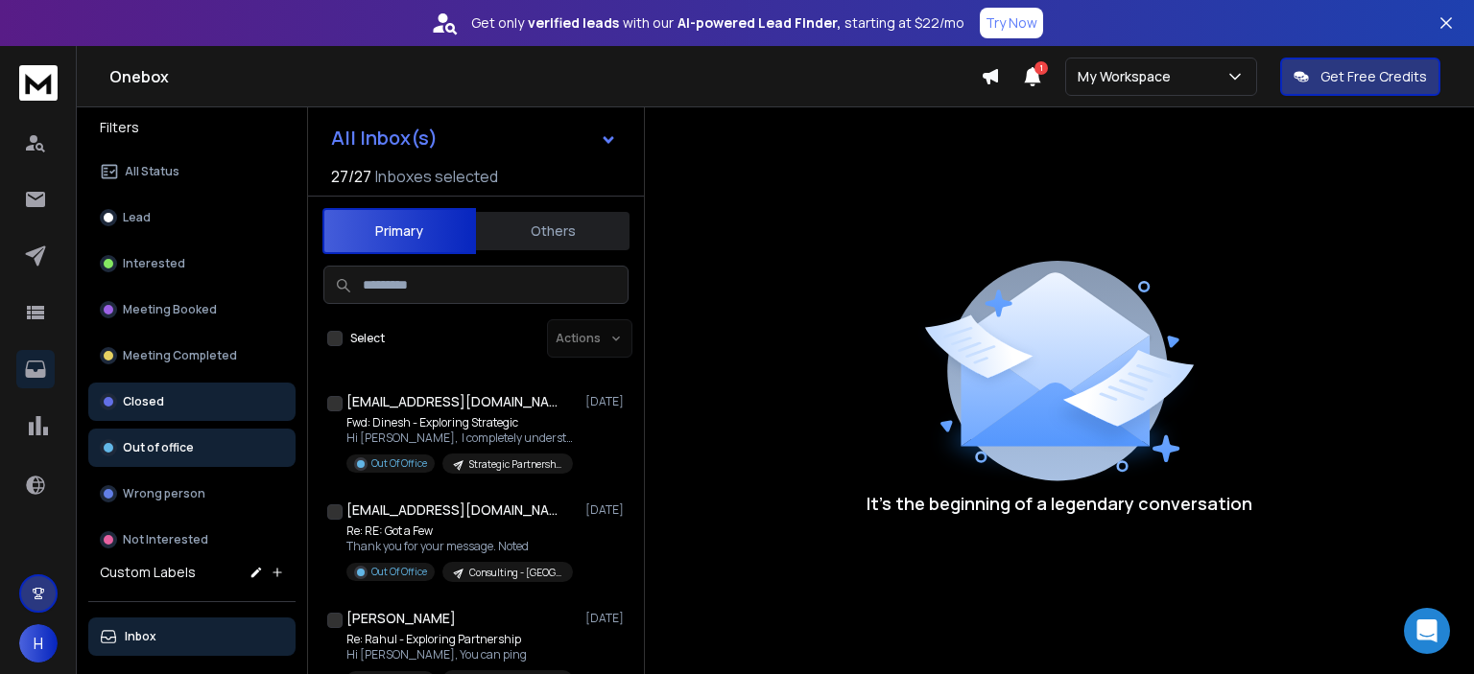
click at [159, 401] on p "Closed" at bounding box center [143, 401] width 41 height 15
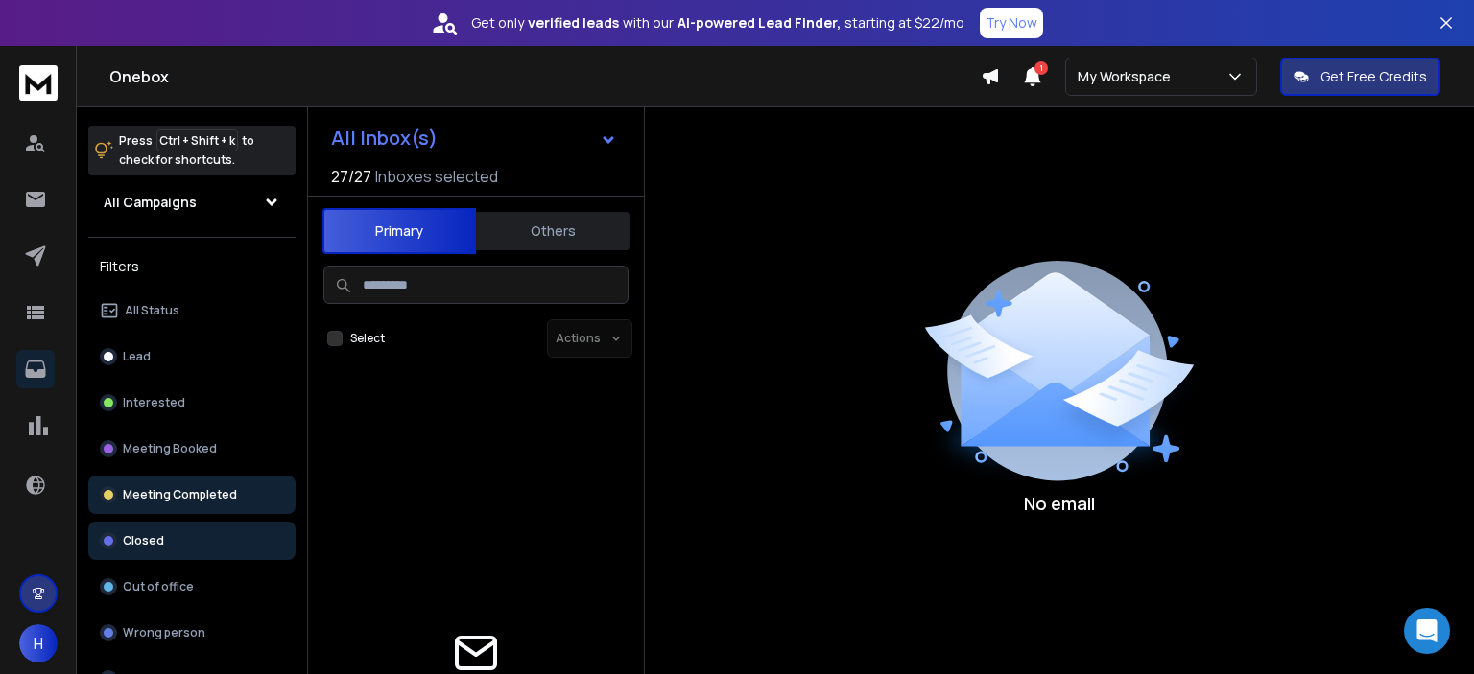
scroll to position [0, 0]
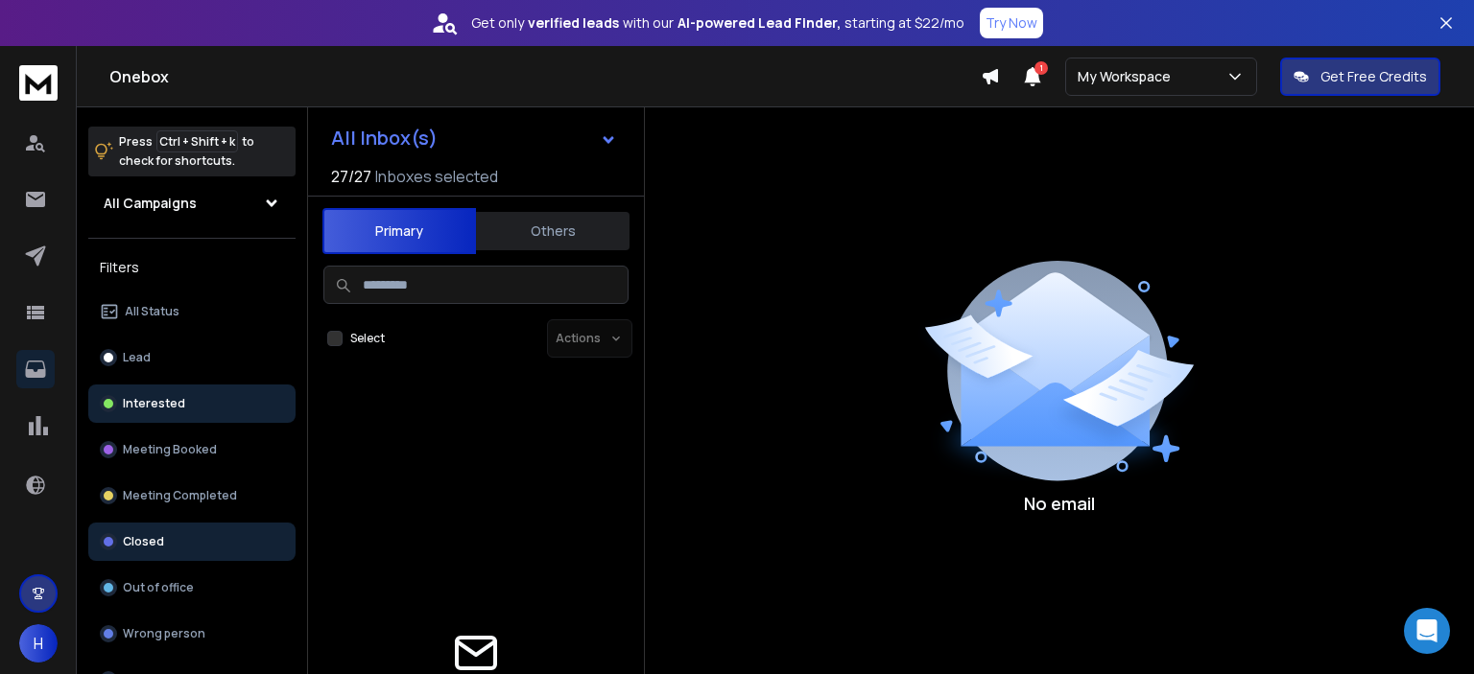
click at [158, 397] on p "Interested" at bounding box center [154, 403] width 62 height 15
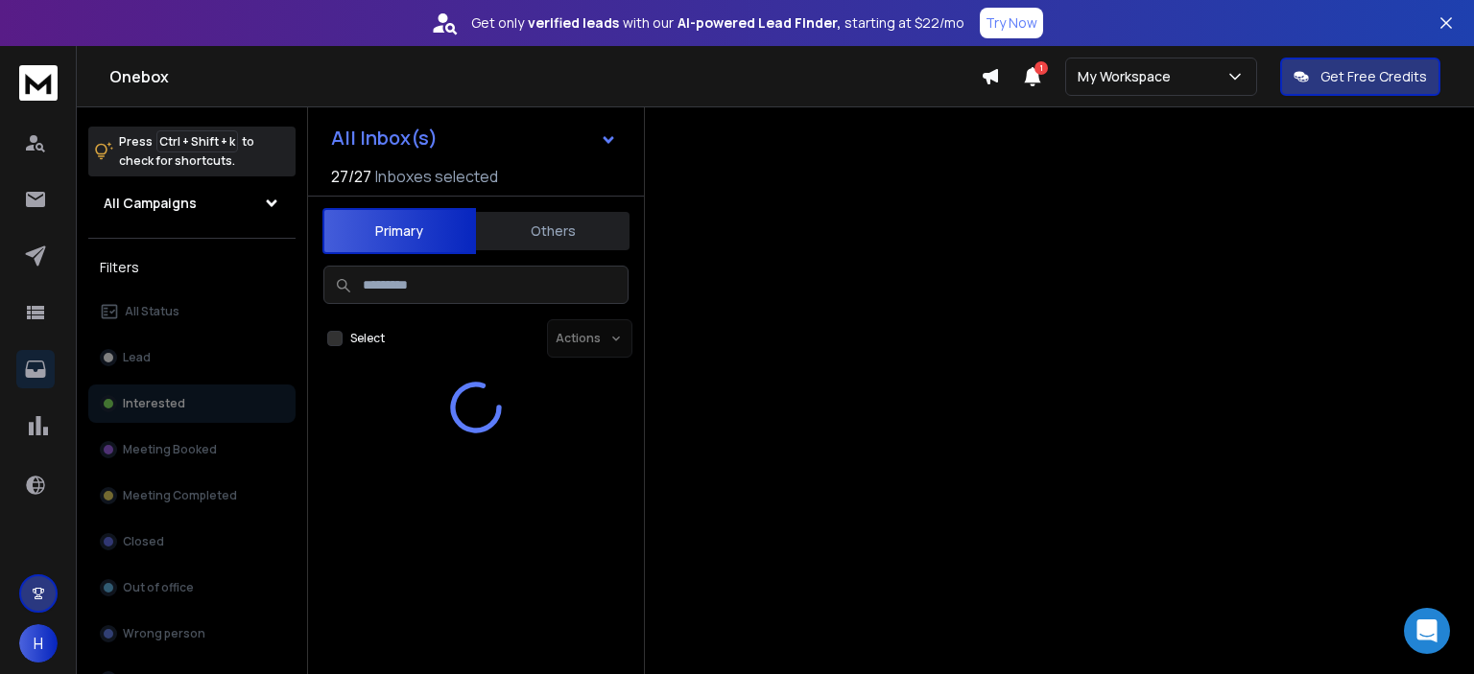
click at [115, 321] on div "All Status Lead Interested Meeting Booked Meeting Completed Closed Out of offic…" at bounding box center [191, 496] width 207 height 407
click at [139, 300] on div "All Status Lead Interested Meeting Booked Meeting Completed Closed Out of offic…" at bounding box center [191, 496] width 207 height 407
click at [140, 314] on div "All Status Lead Interested Meeting Booked Meeting Completed Closed Out of offic…" at bounding box center [191, 496] width 207 height 407
click at [133, 359] on div "All Status Lead Interested Meeting Booked Meeting Completed Closed Out of offic…" at bounding box center [191, 496] width 207 height 407
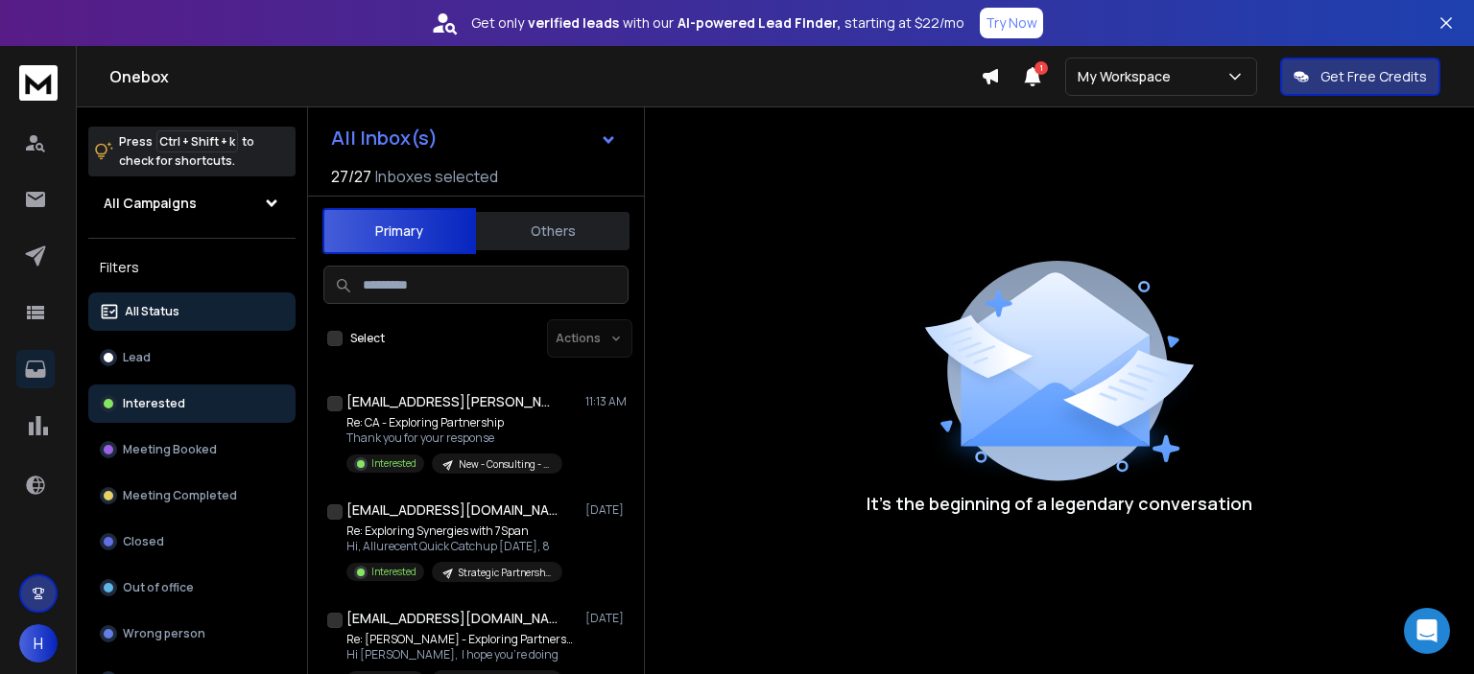
click at [140, 318] on p "All Status" at bounding box center [152, 311] width 55 height 15
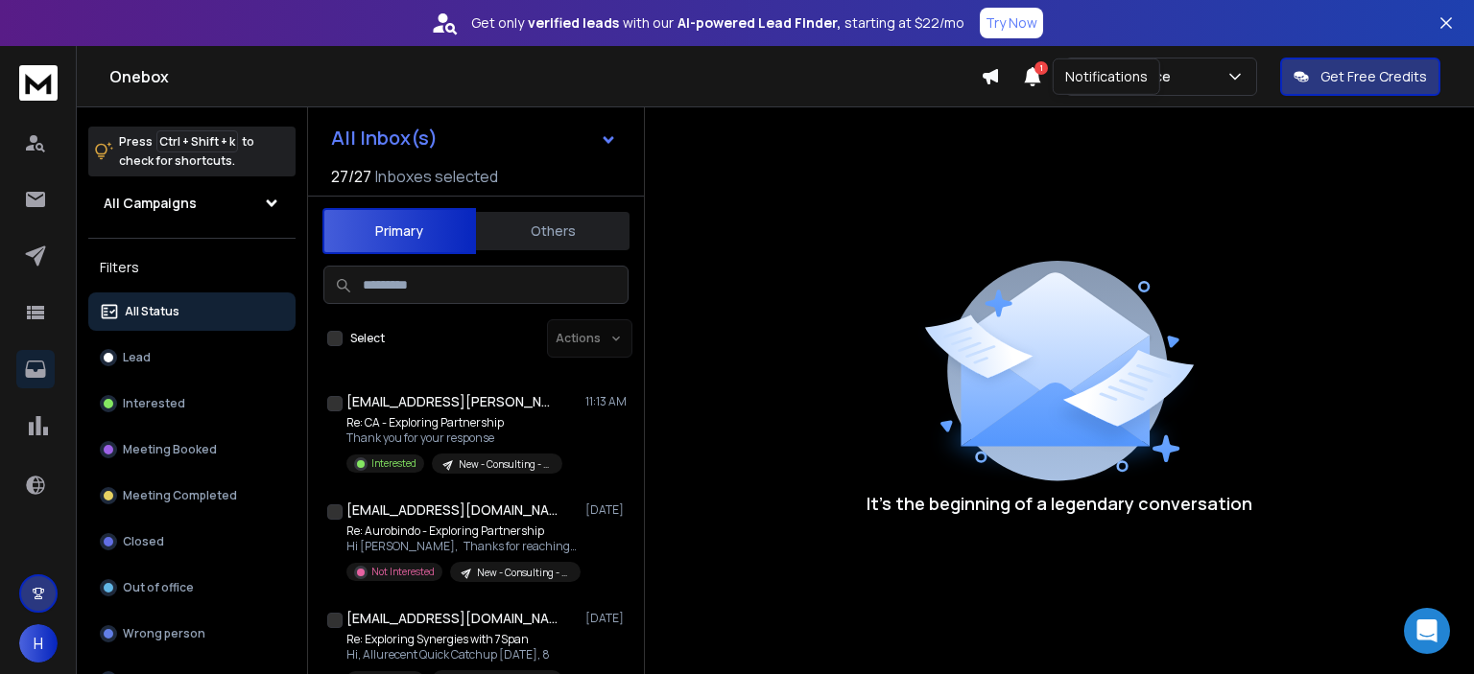
click at [1028, 81] on icon at bounding box center [1032, 76] width 19 height 19
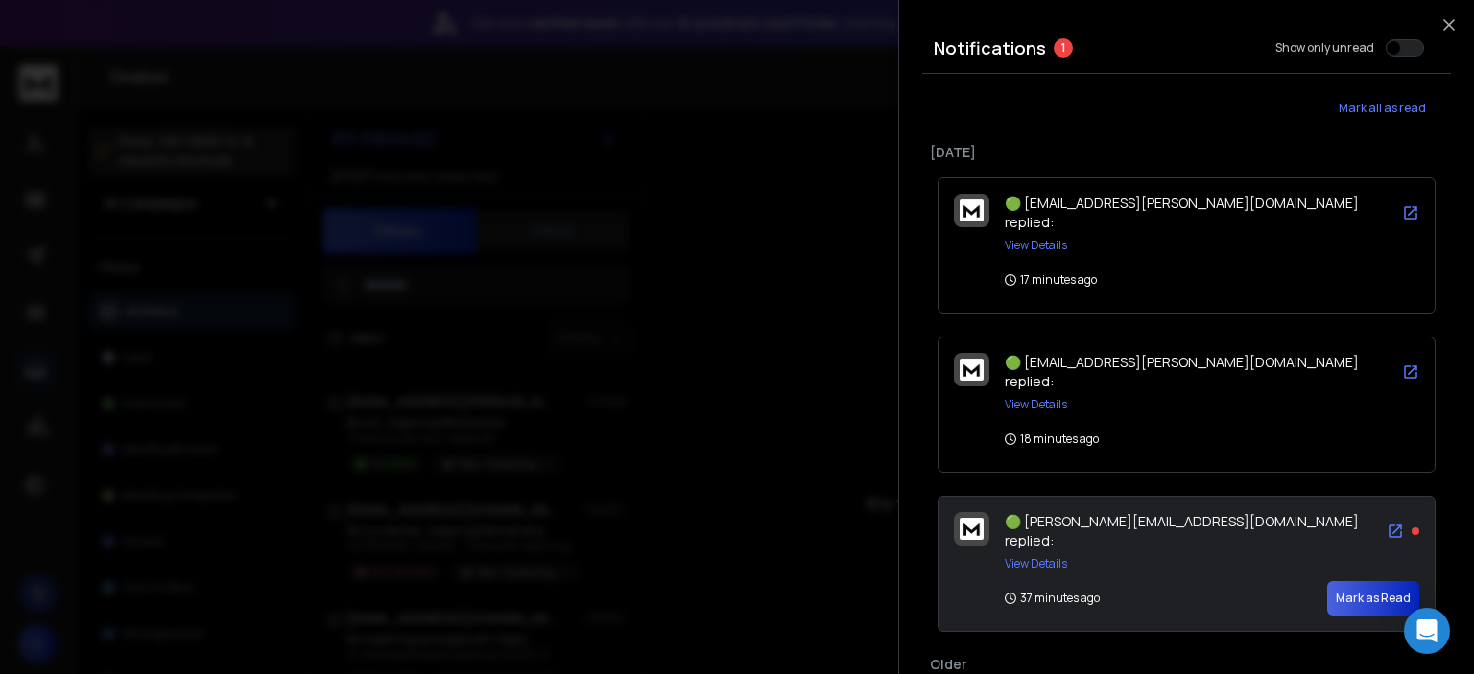
scroll to position [192, 0]
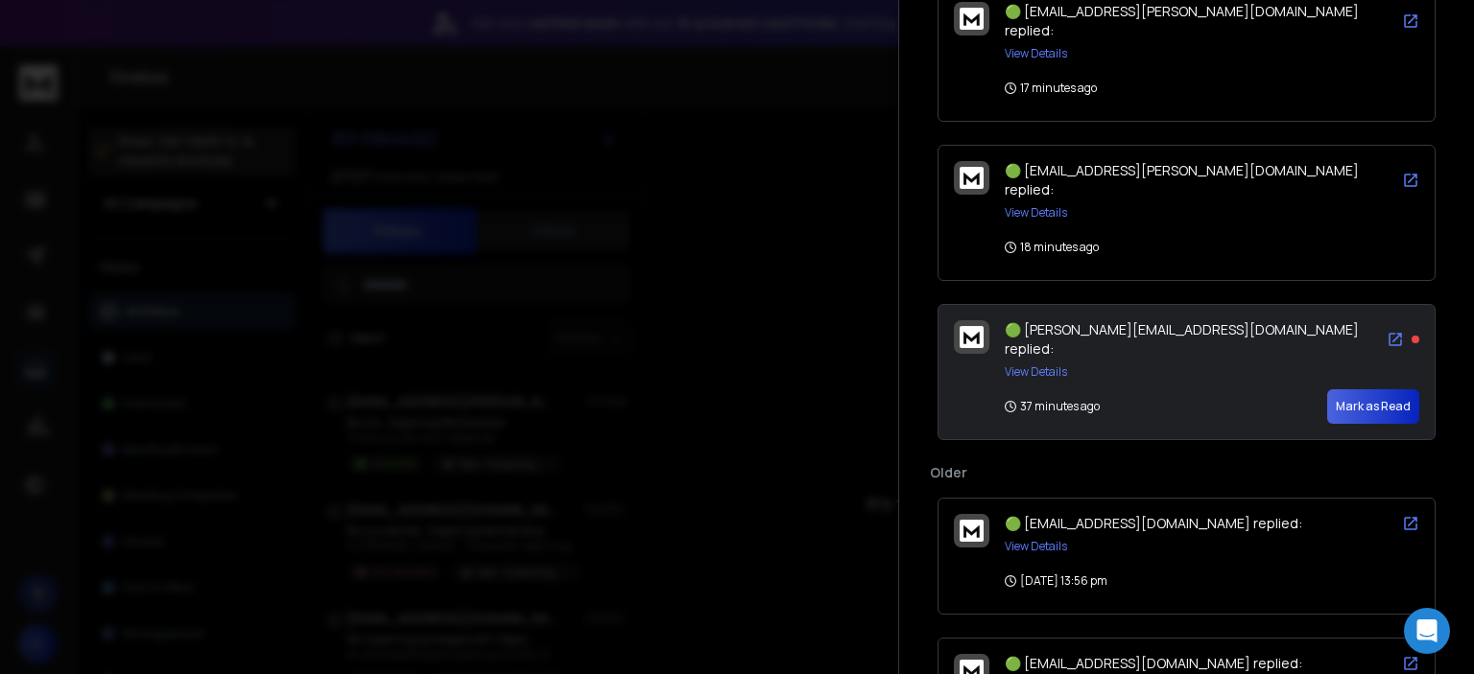
click at [1057, 365] on div "View Details" at bounding box center [1035, 372] width 62 height 15
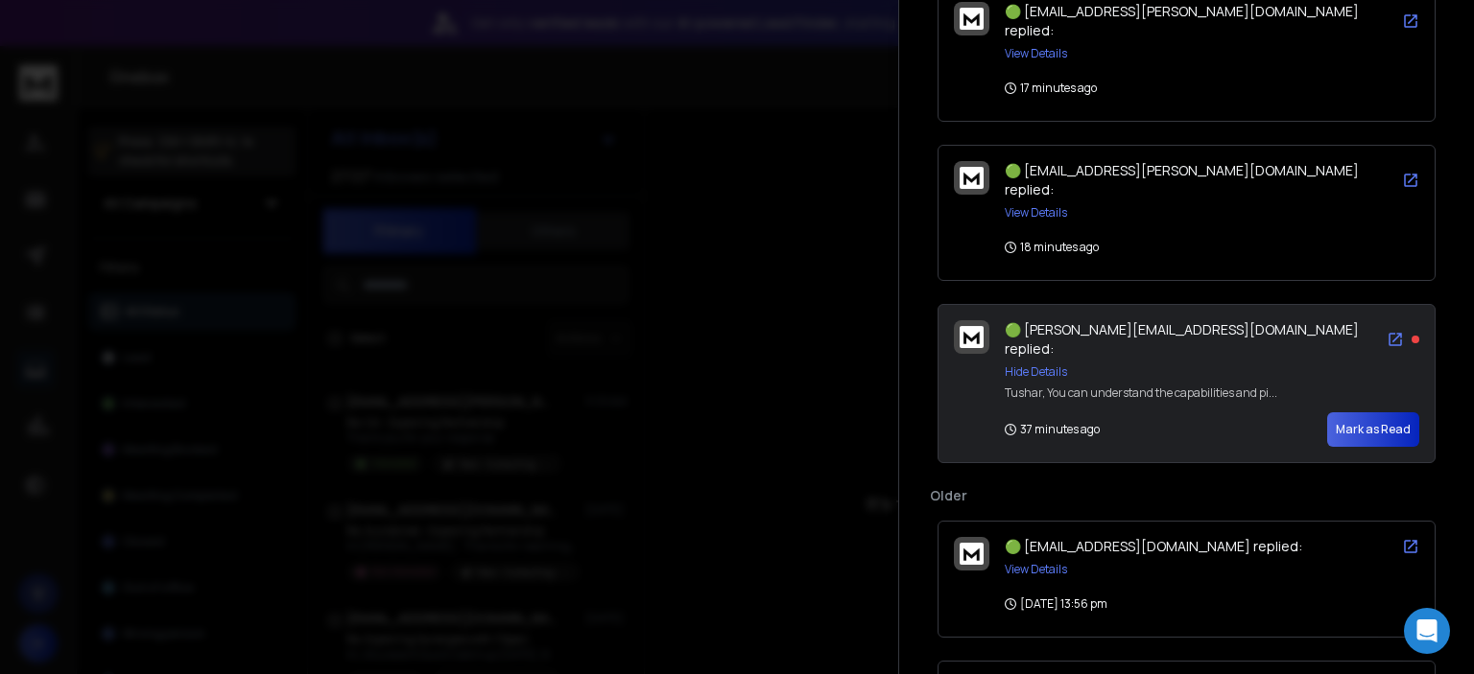
click at [1104, 386] on div "Tushar, You can understand the capabilities and pi..." at bounding box center [1140, 393] width 272 height 15
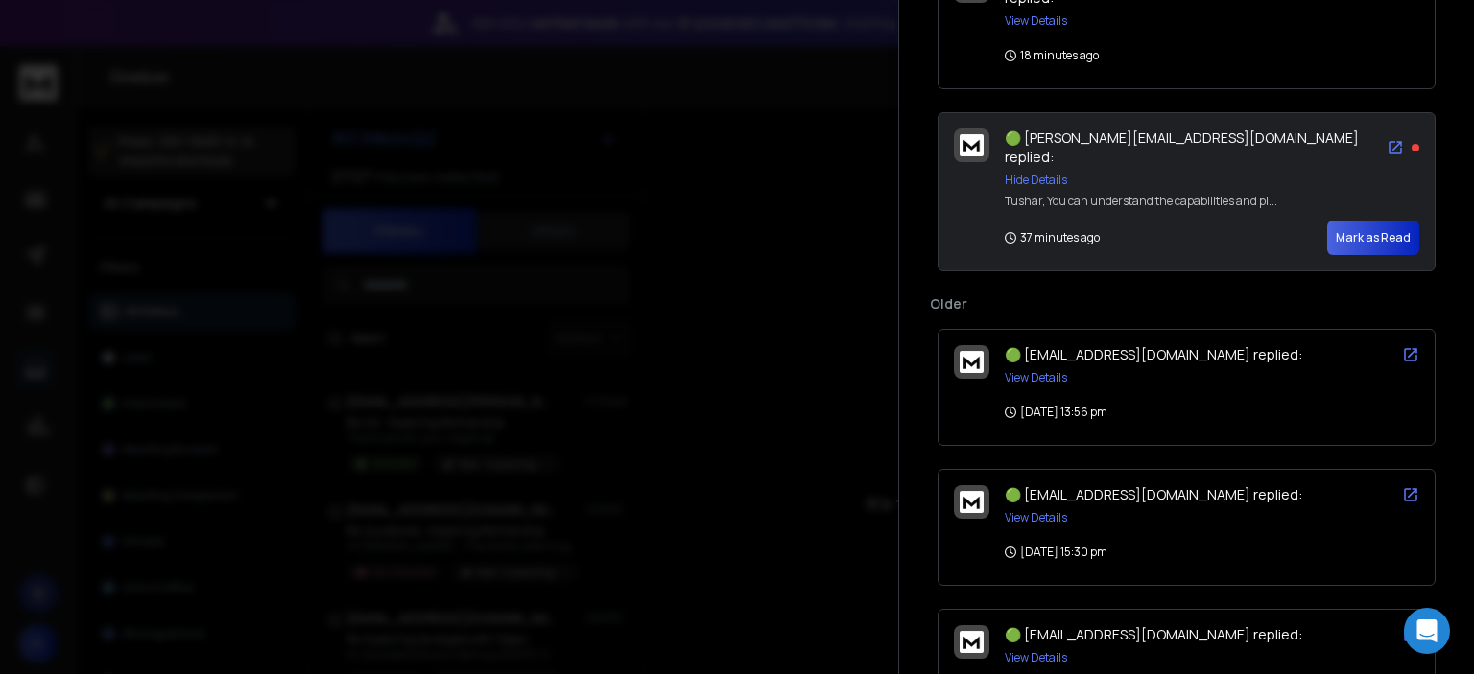
scroll to position [288, 0]
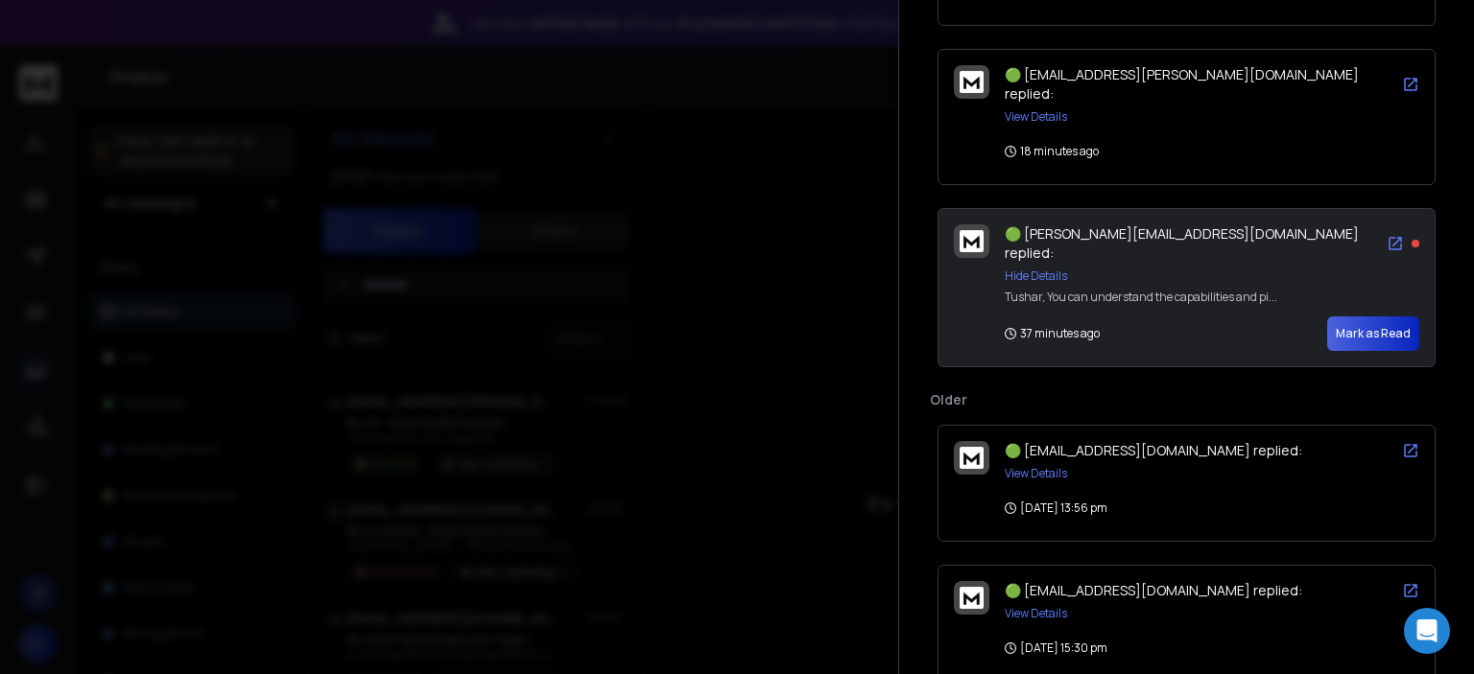
click at [1335, 317] on button "Mark as Read" at bounding box center [1373, 334] width 92 height 35
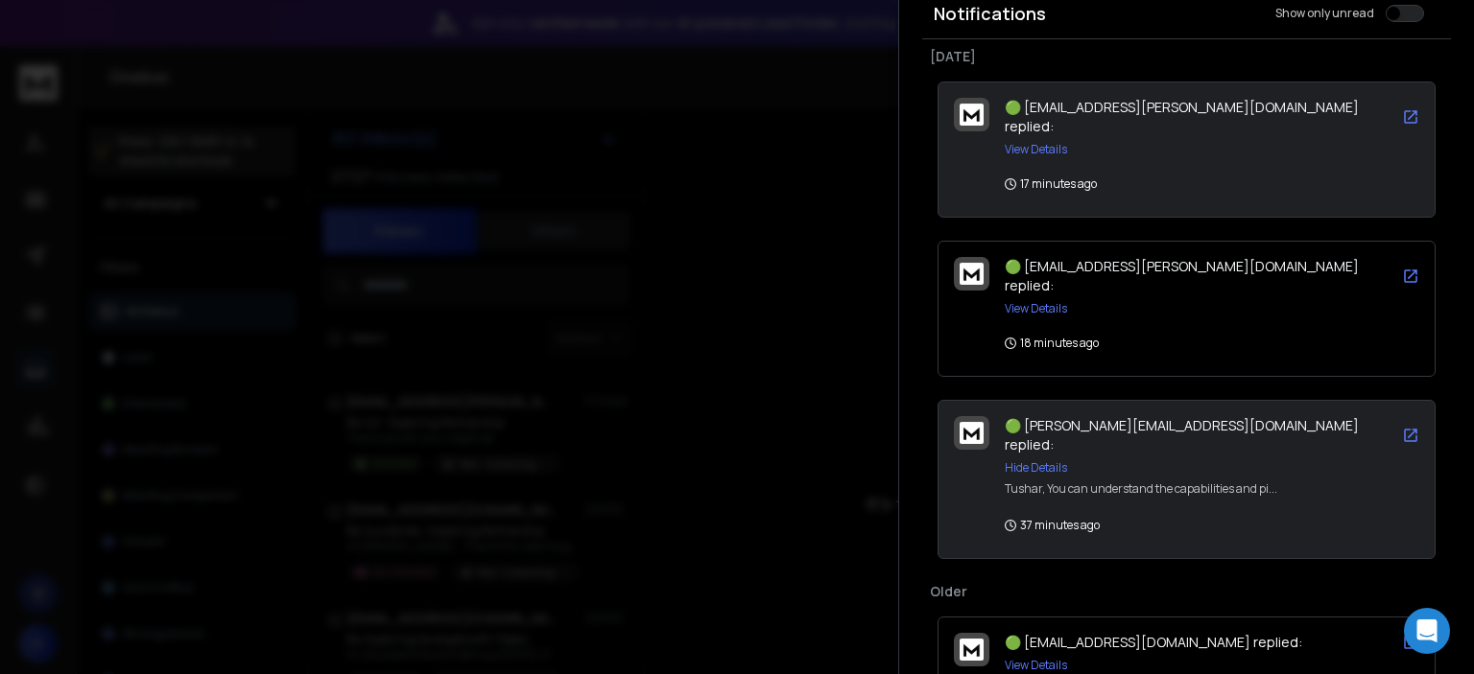
scroll to position [0, 0]
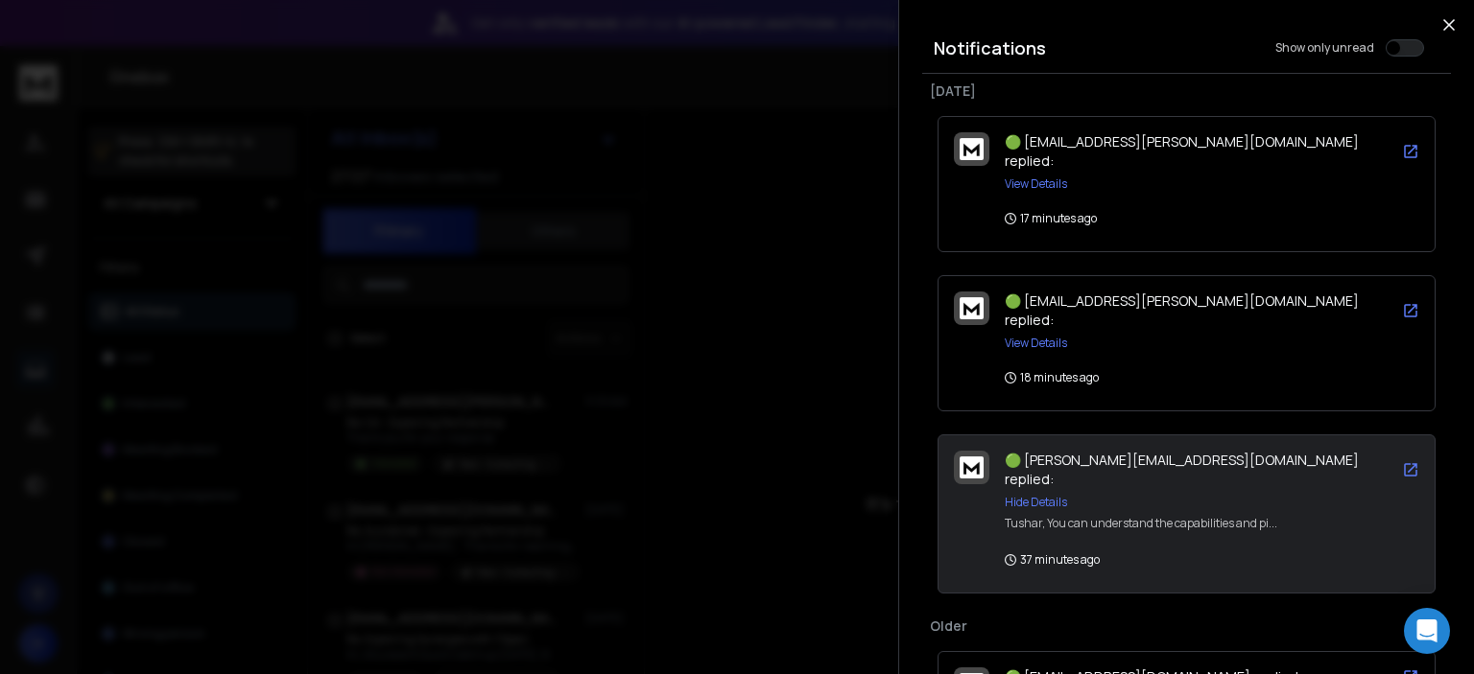
click at [1447, 26] on icon "button" at bounding box center [1448, 24] width 19 height 19
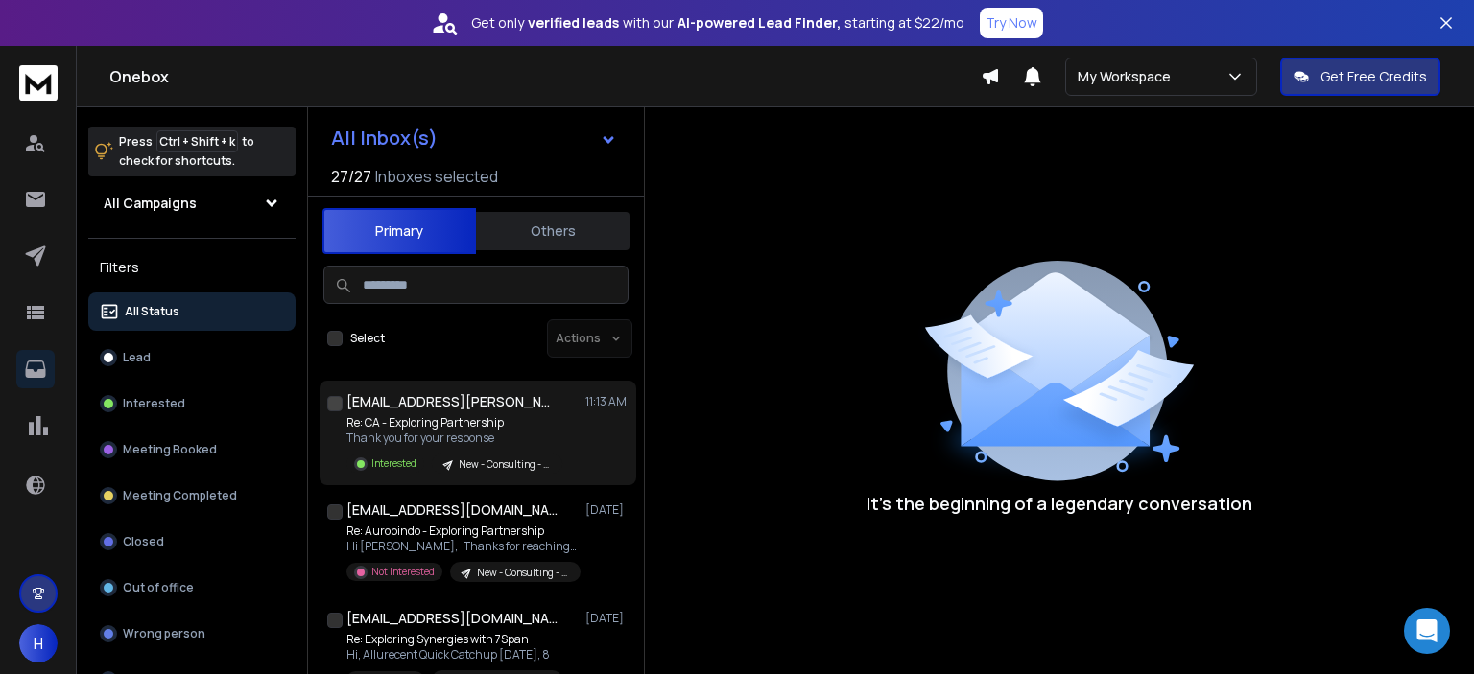
drag, startPoint x: 455, startPoint y: 426, endPoint x: 492, endPoint y: 460, distance: 50.3
click at [455, 429] on p "Re: CA - Exploring Partnership" at bounding box center [454, 422] width 216 height 15
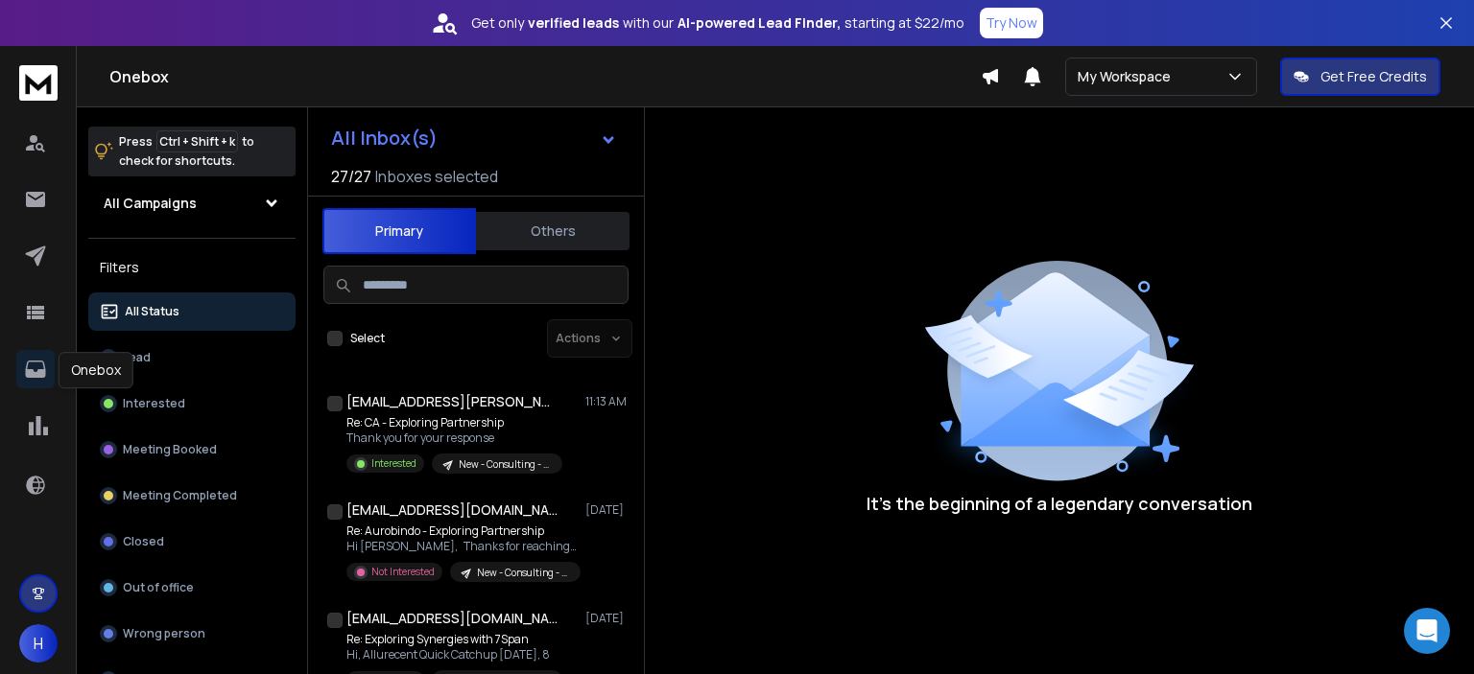
click at [0, 366] on div "H" at bounding box center [38, 364] width 77 height 636
click at [24, 366] on icon at bounding box center [35, 369] width 23 height 23
click at [32, 369] on icon at bounding box center [35, 369] width 23 height 23
